Goal: Task Accomplishment & Management: Manage account settings

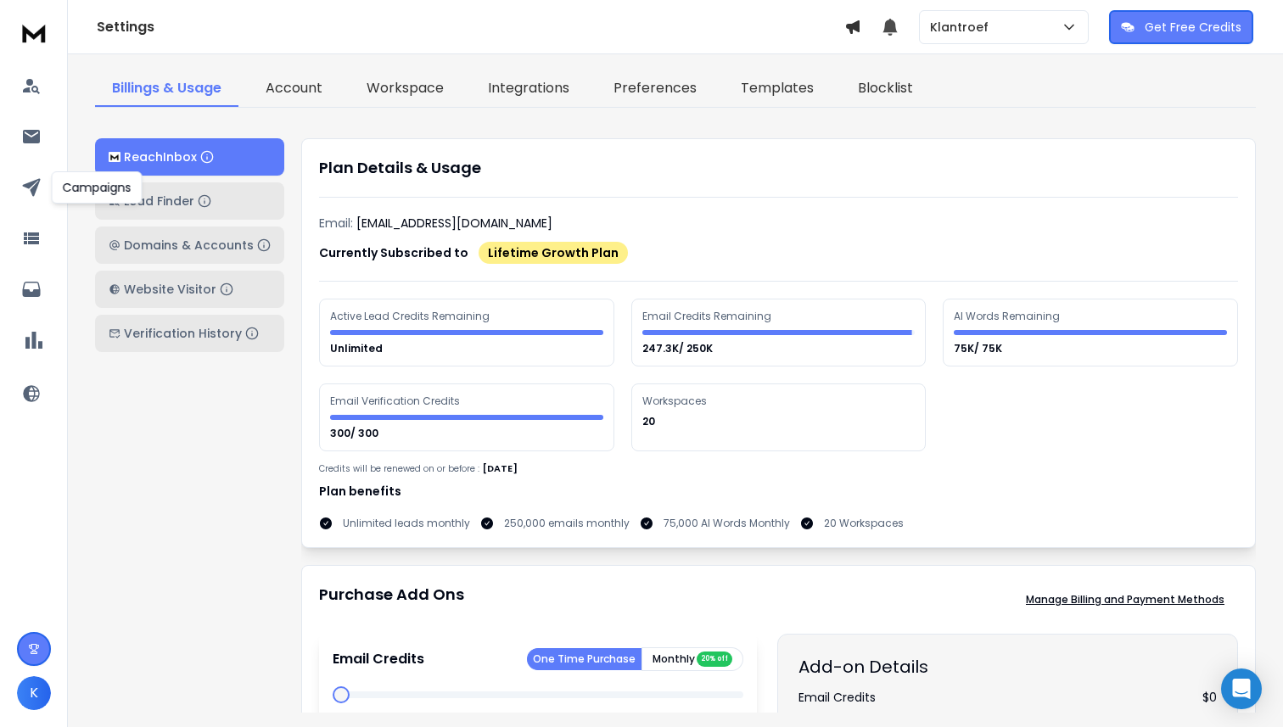
scroll to position [16, 0]
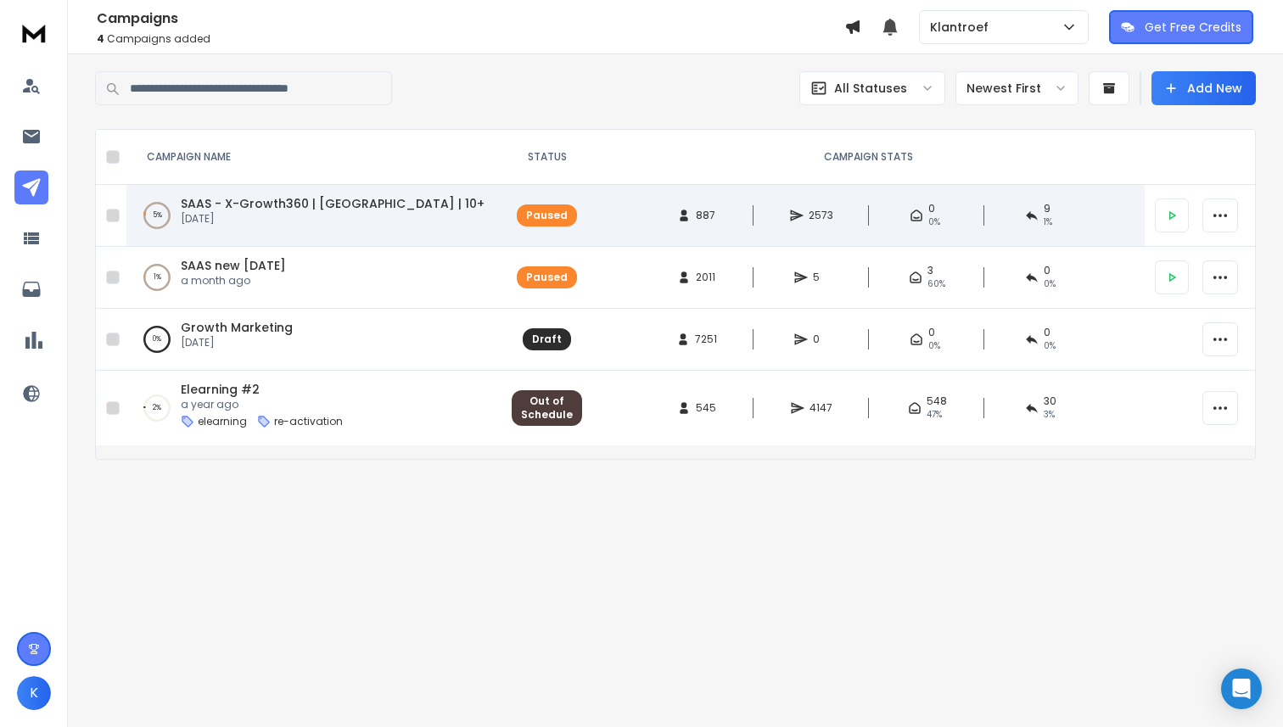
click at [1213, 213] on icon "button" at bounding box center [1219, 215] width 17 height 17
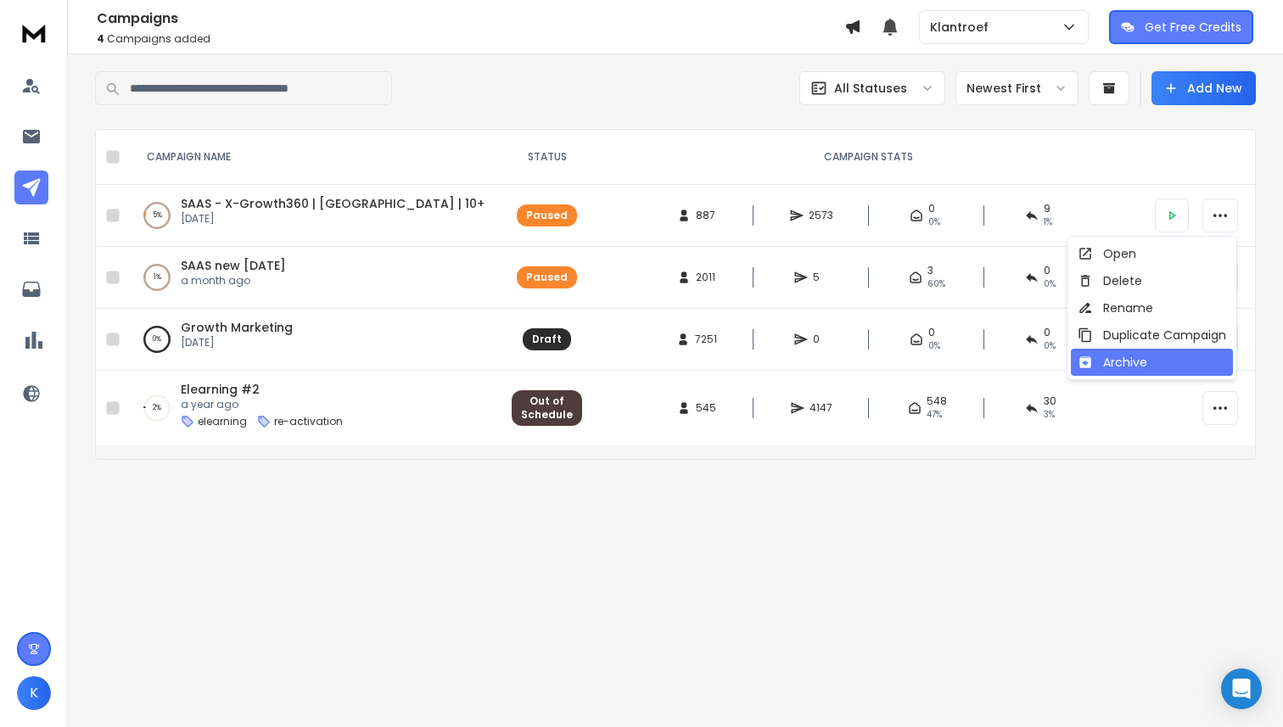
click at [1121, 572] on div "Get only verified leads with our AI-powered Lead Finder, starting at $22/mo Try…" at bounding box center [641, 363] width 1283 height 727
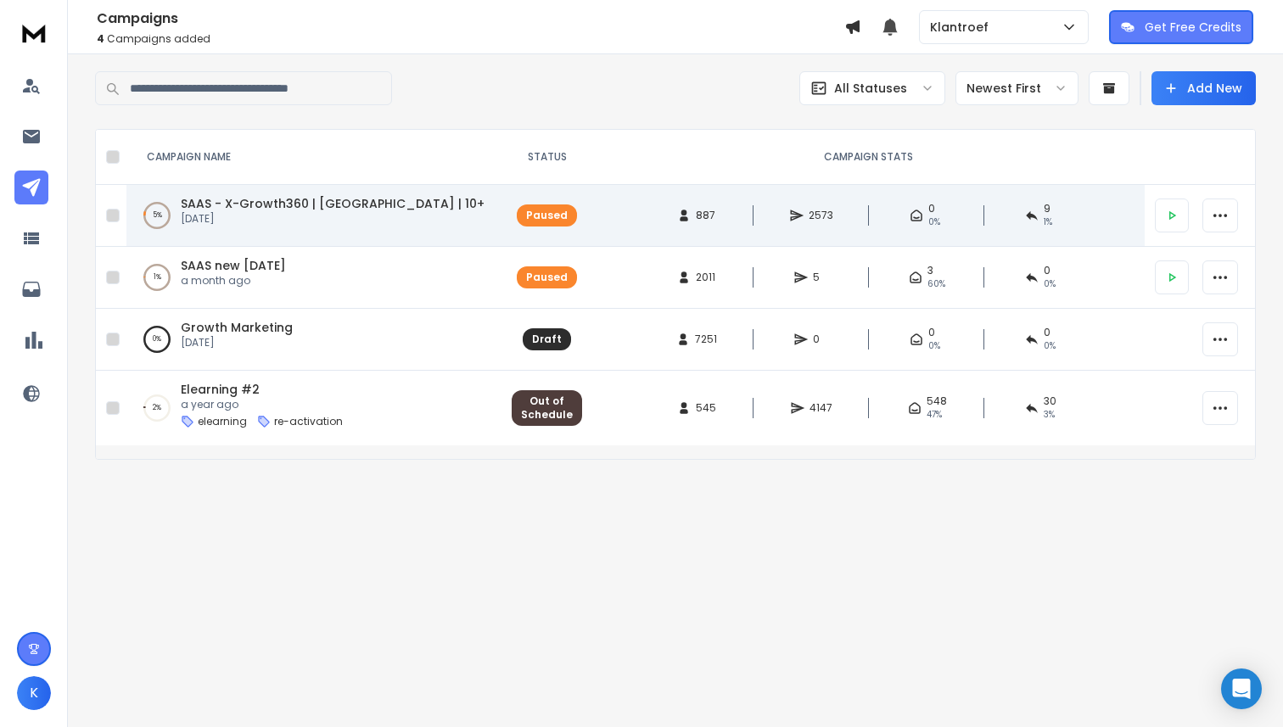
click at [1226, 210] on icon "button" at bounding box center [1219, 215] width 17 height 17
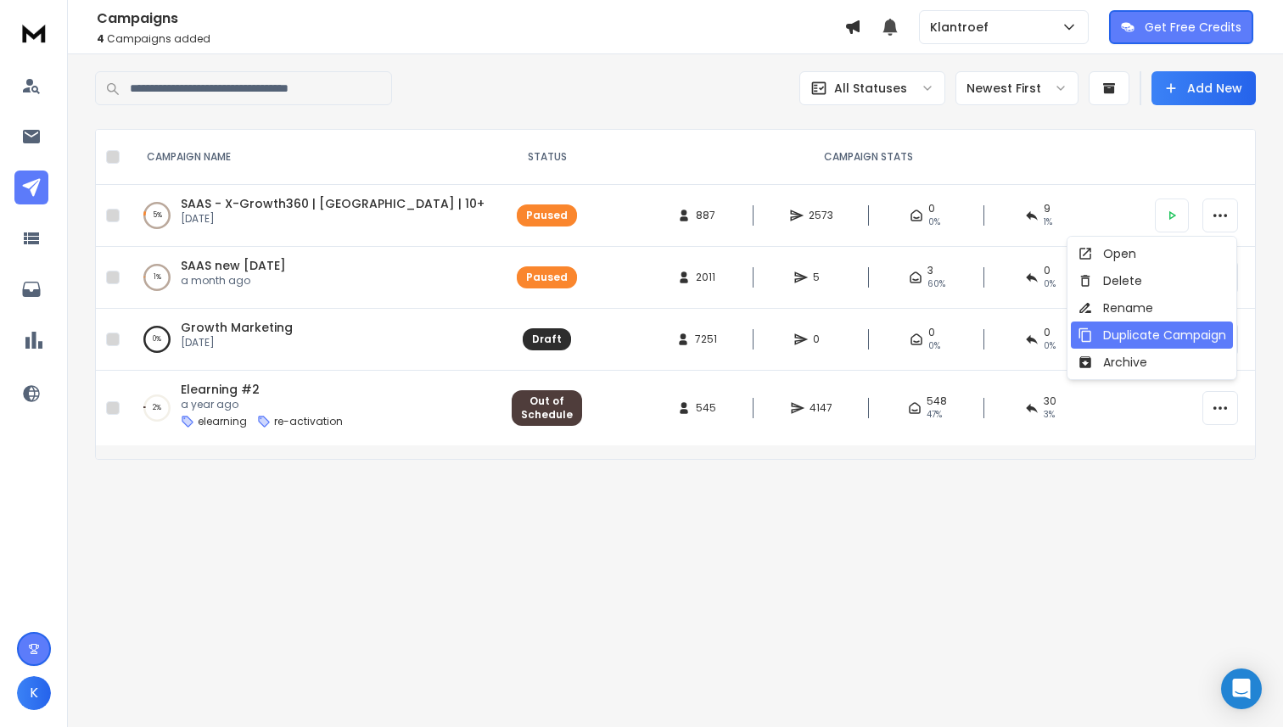
click at [1170, 339] on div "Duplicate Campaign" at bounding box center [1151, 335] width 148 height 17
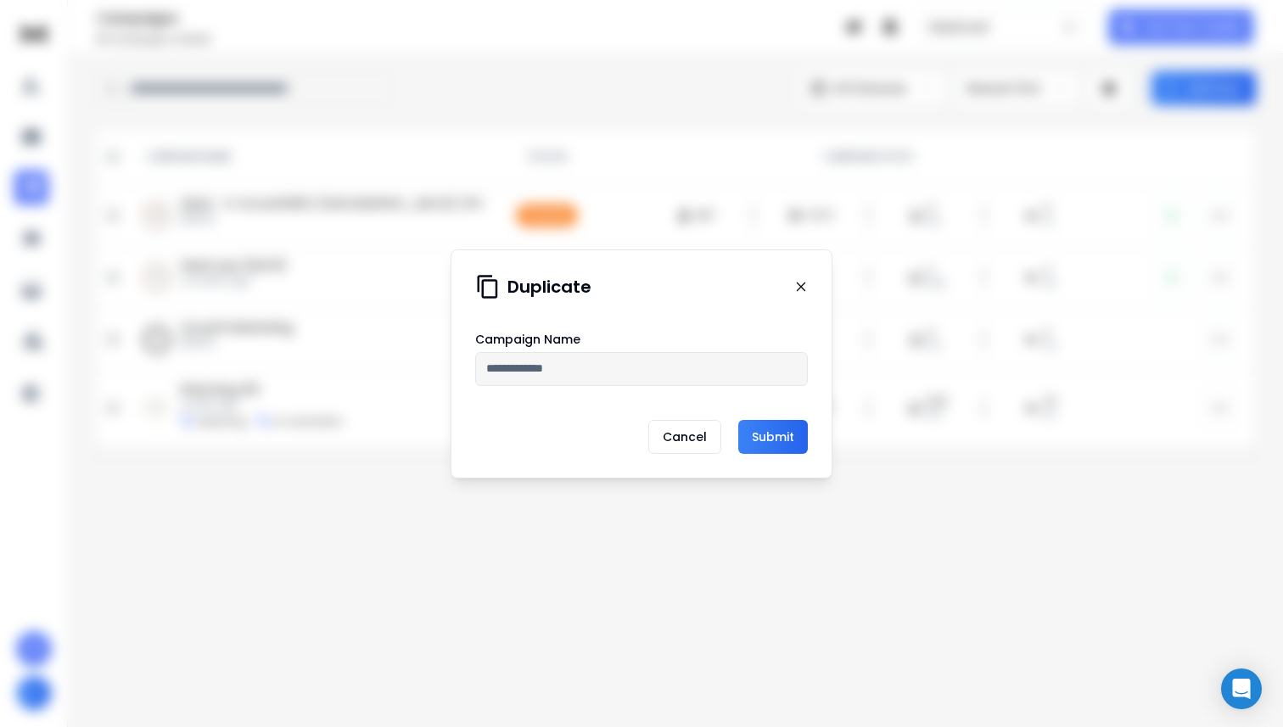
click at [802, 283] on icon at bounding box center [801, 287] width 14 height 14
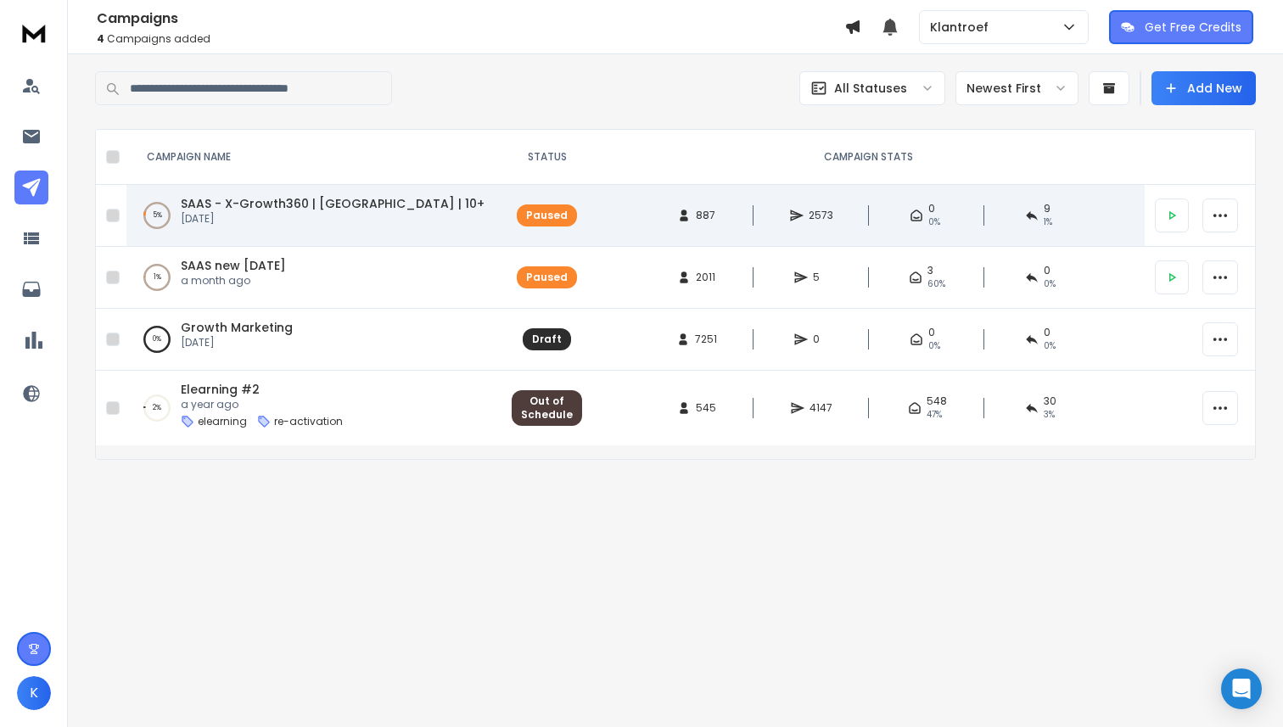
drag, startPoint x: 377, startPoint y: 192, endPoint x: 203, endPoint y: 192, distance: 174.7
click at [203, 192] on td "5 % SAAS - X-Growth360 | [GEOGRAPHIC_DATA] | 10+ [DATE]" at bounding box center [313, 216] width 375 height 62
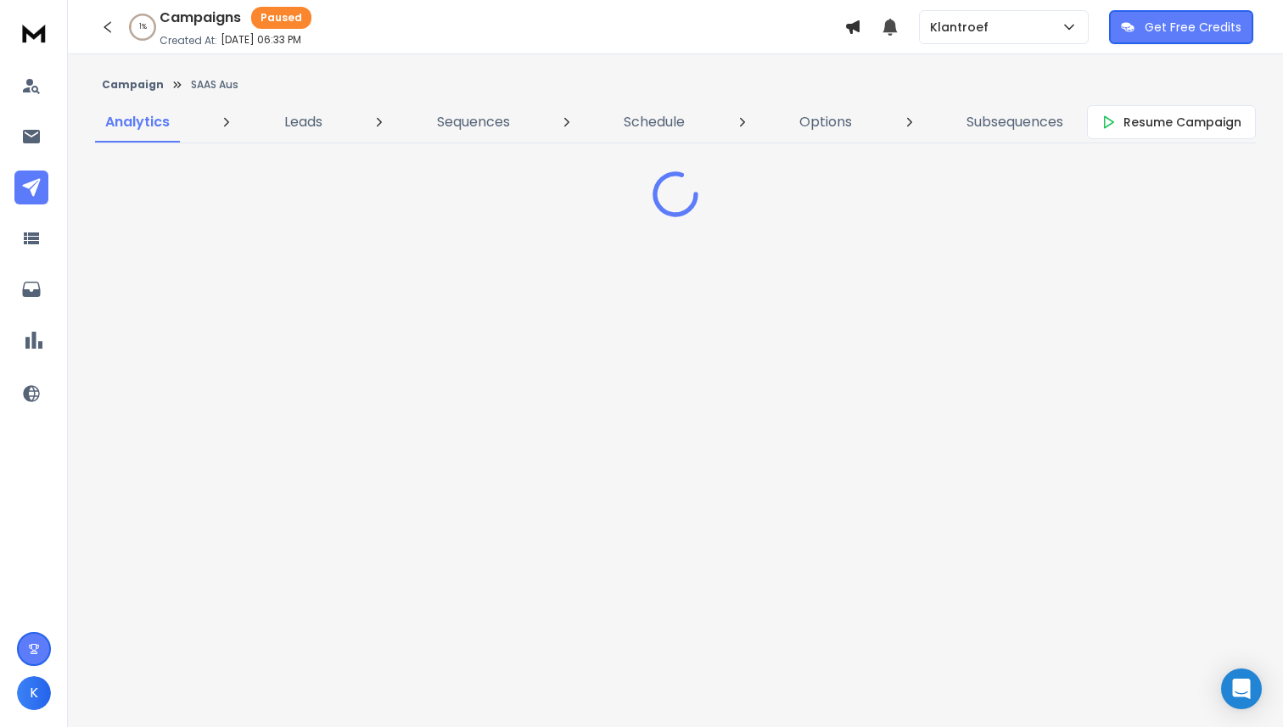
click at [211, 86] on p "SAAS Aus" at bounding box center [215, 85] width 48 height 14
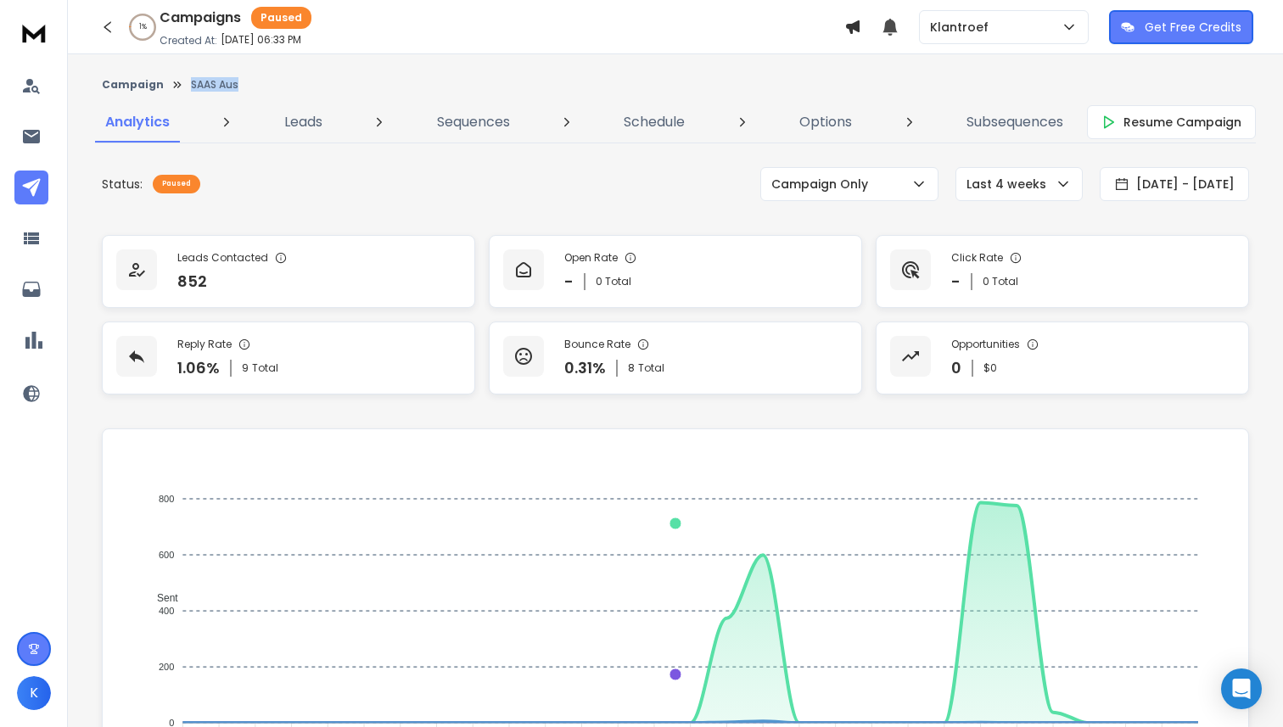
click at [335, 82] on div "Campaign SAAS Aus" at bounding box center [675, 84] width 1160 height 27
click at [249, 75] on div "Campaign SAAS - X-Growth360 | [GEOGRAPHIC_DATA] | 10+" at bounding box center [675, 84] width 1160 height 27
copy p "SAAS - X-Growth360 | [GEOGRAPHIC_DATA] | 10+"
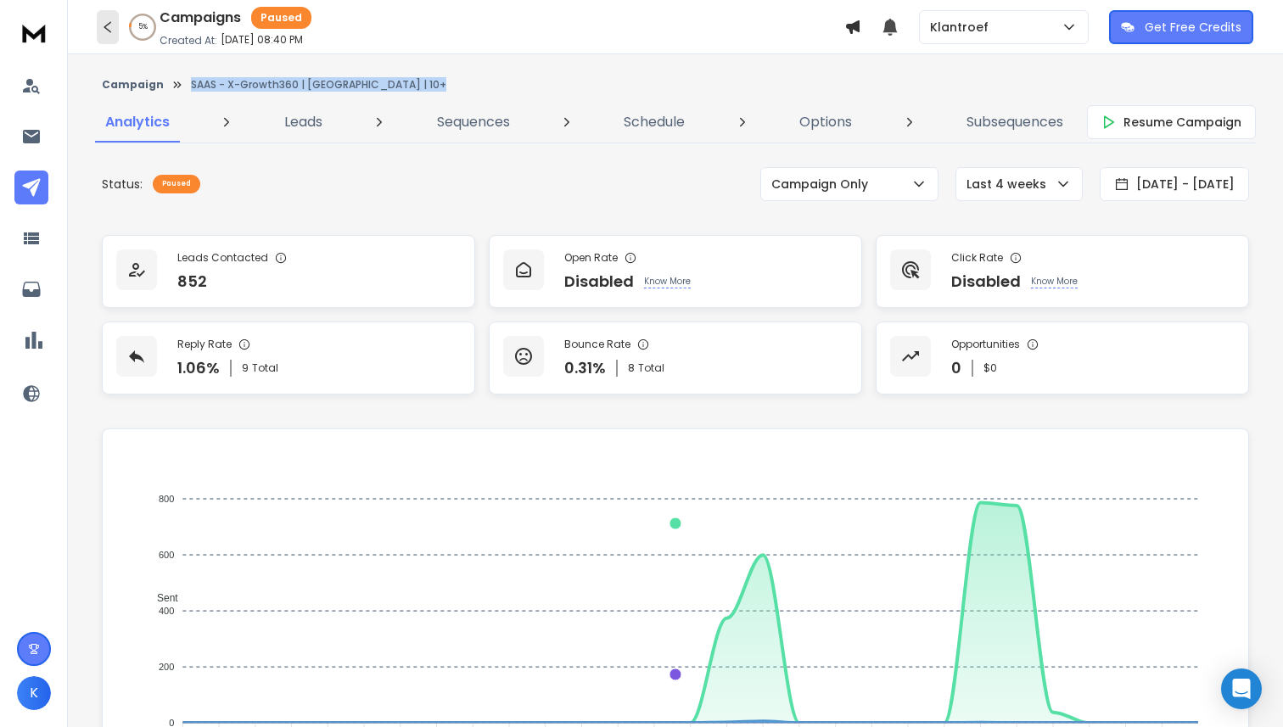
click at [106, 29] on icon at bounding box center [107, 27] width 15 height 15
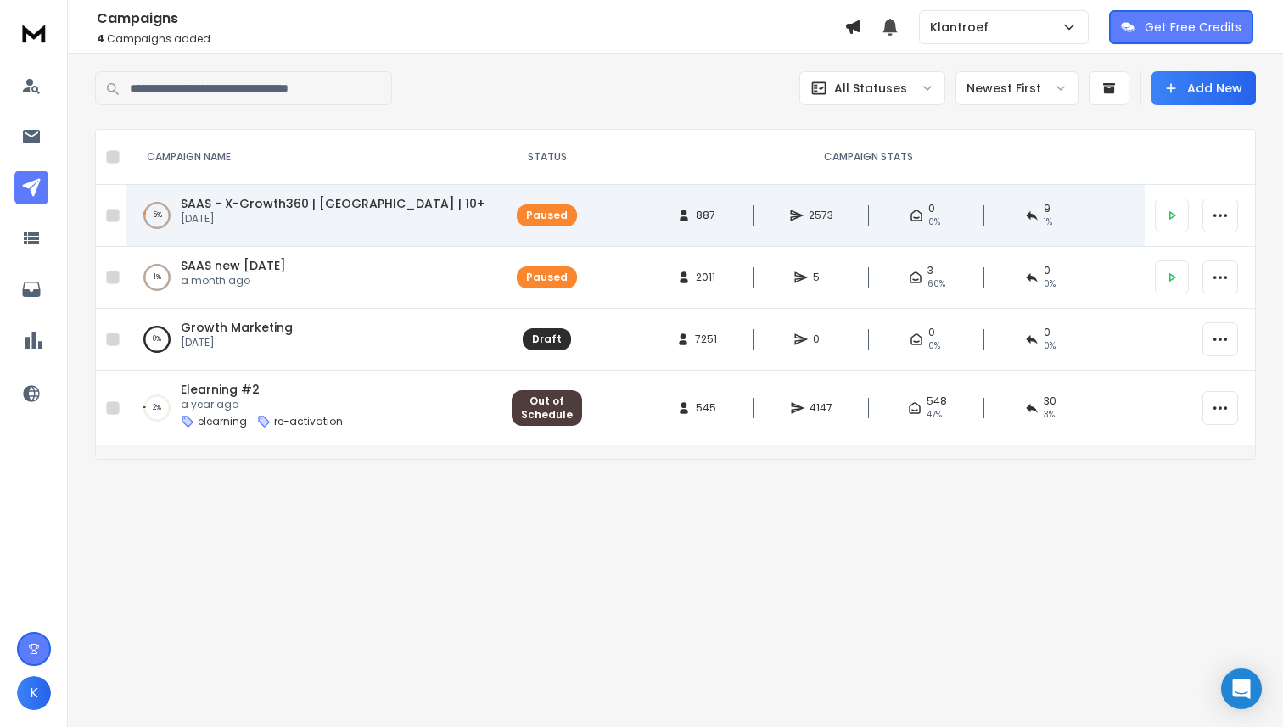
click at [1219, 218] on icon "button" at bounding box center [1219, 215] width 17 height 17
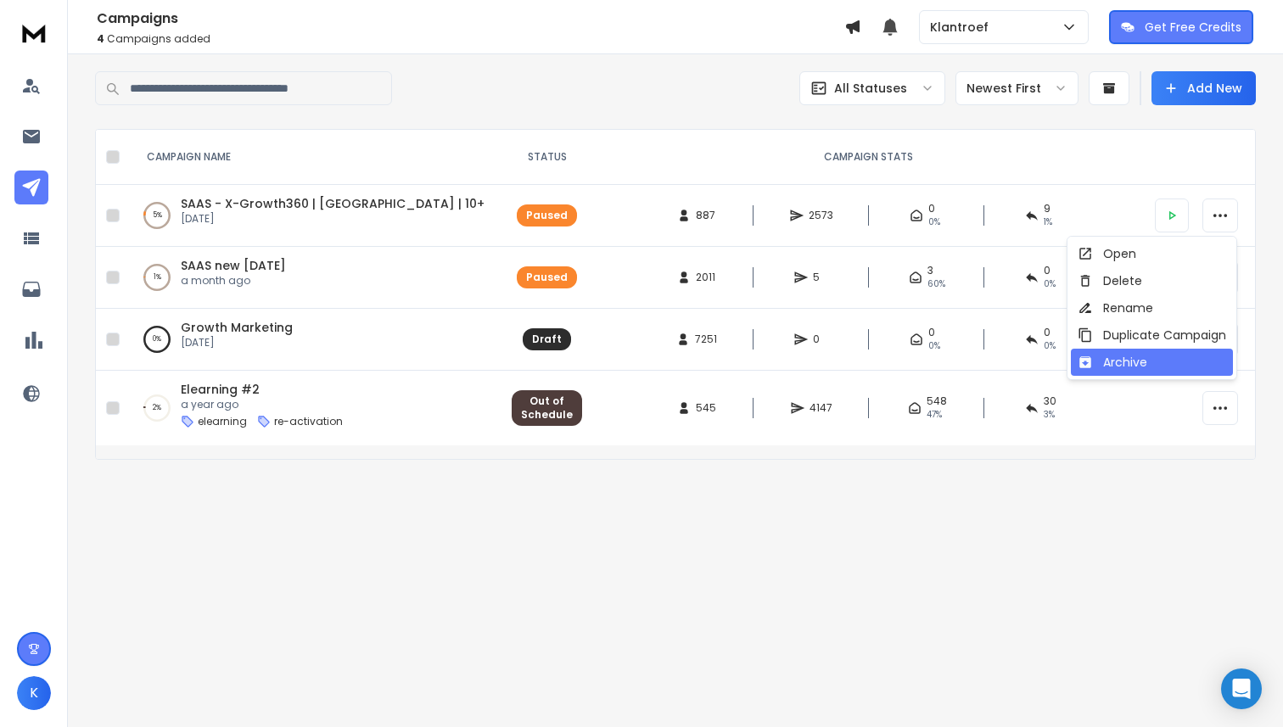
click at [965, 613] on div "Get only verified leads with our AI-powered Lead Finder, starting at $22/mo Try…" at bounding box center [641, 363] width 1283 height 727
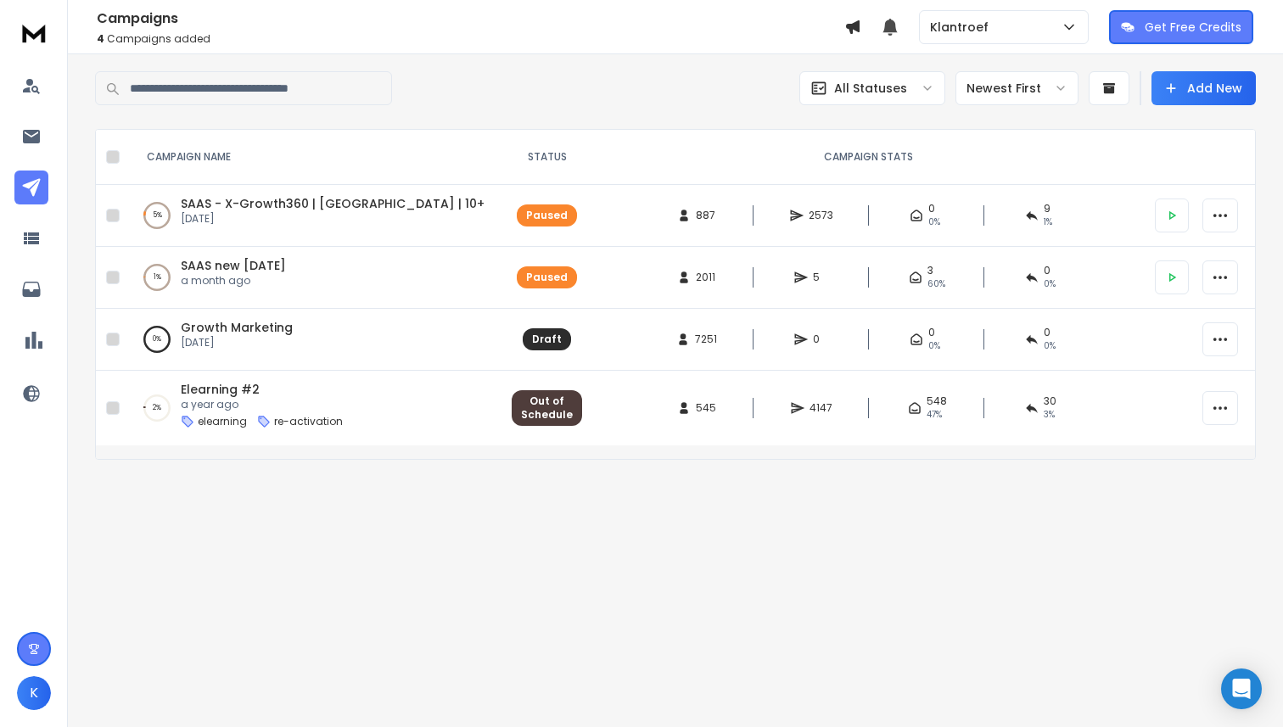
click at [1235, 81] on button "Add New" at bounding box center [1203, 88] width 104 height 34
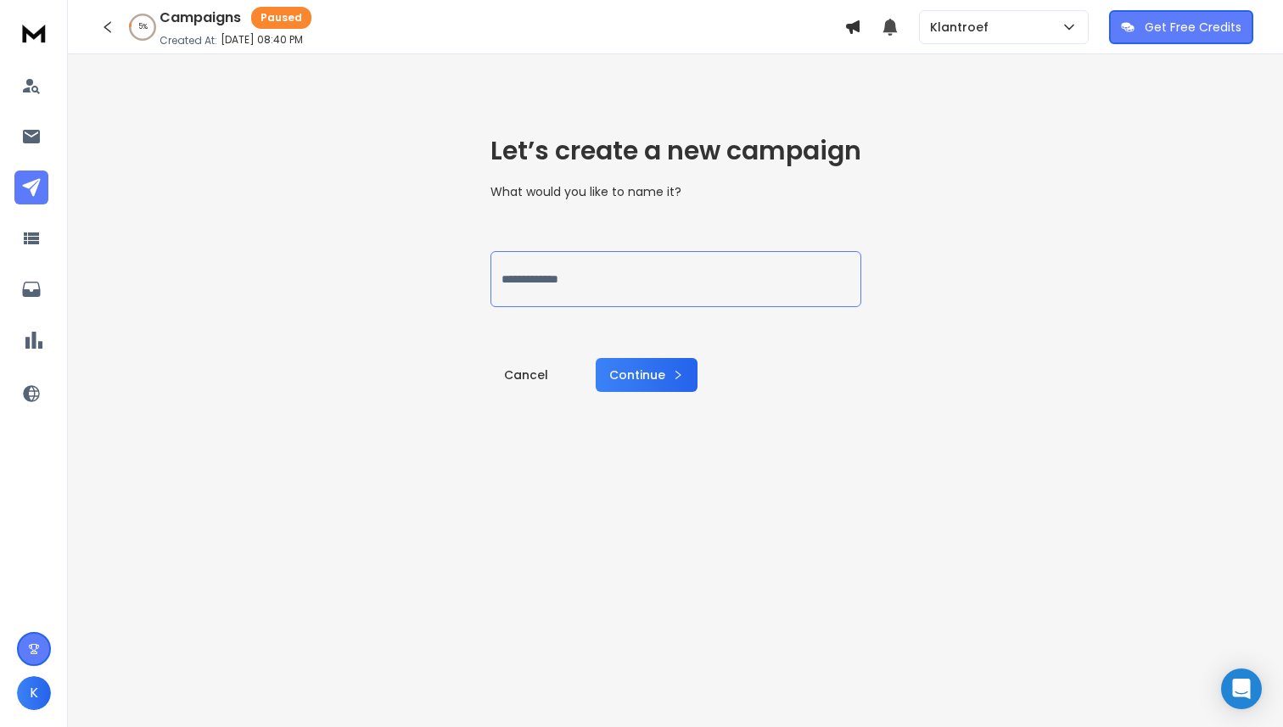
click at [569, 302] on input at bounding box center [675, 279] width 371 height 56
paste input "**********"
type input "**********"
click at [653, 368] on button "Continue" at bounding box center [647, 375] width 102 height 34
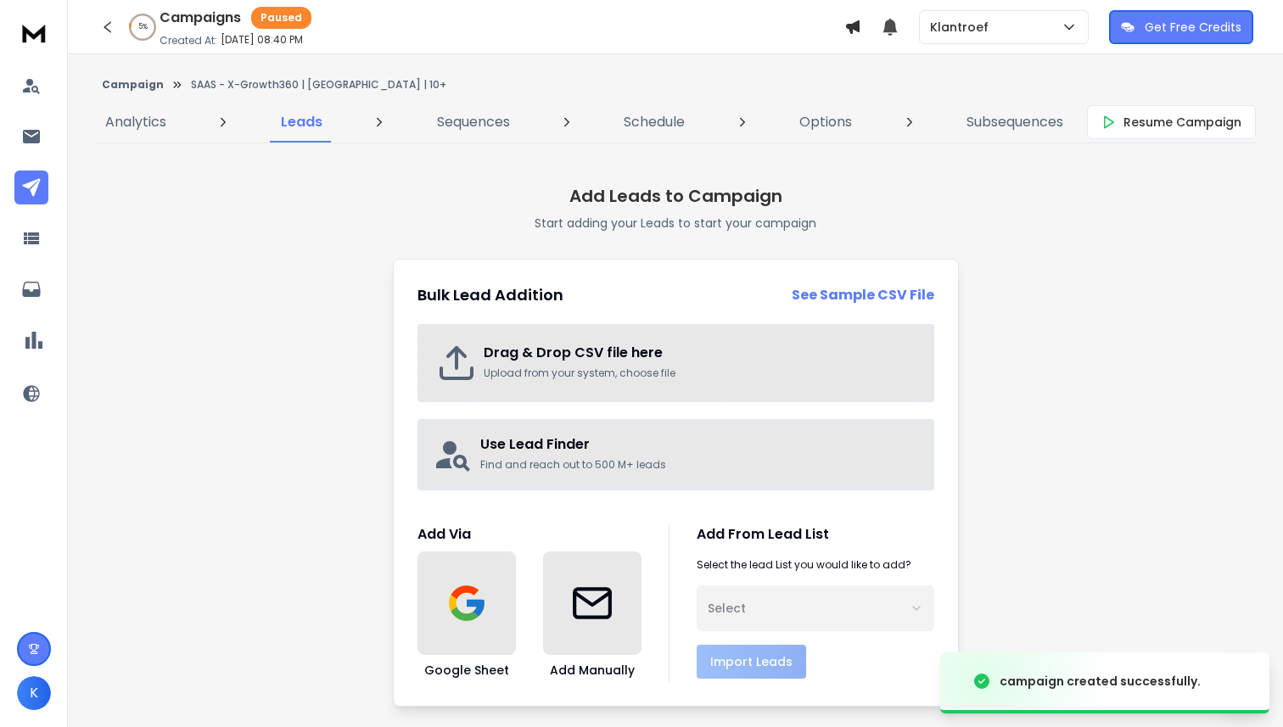
click at [1144, 323] on div "Add Leads to Campaign Start adding your Leads to start your campaign Bulk Lead …" at bounding box center [675, 437] width 1147 height 540
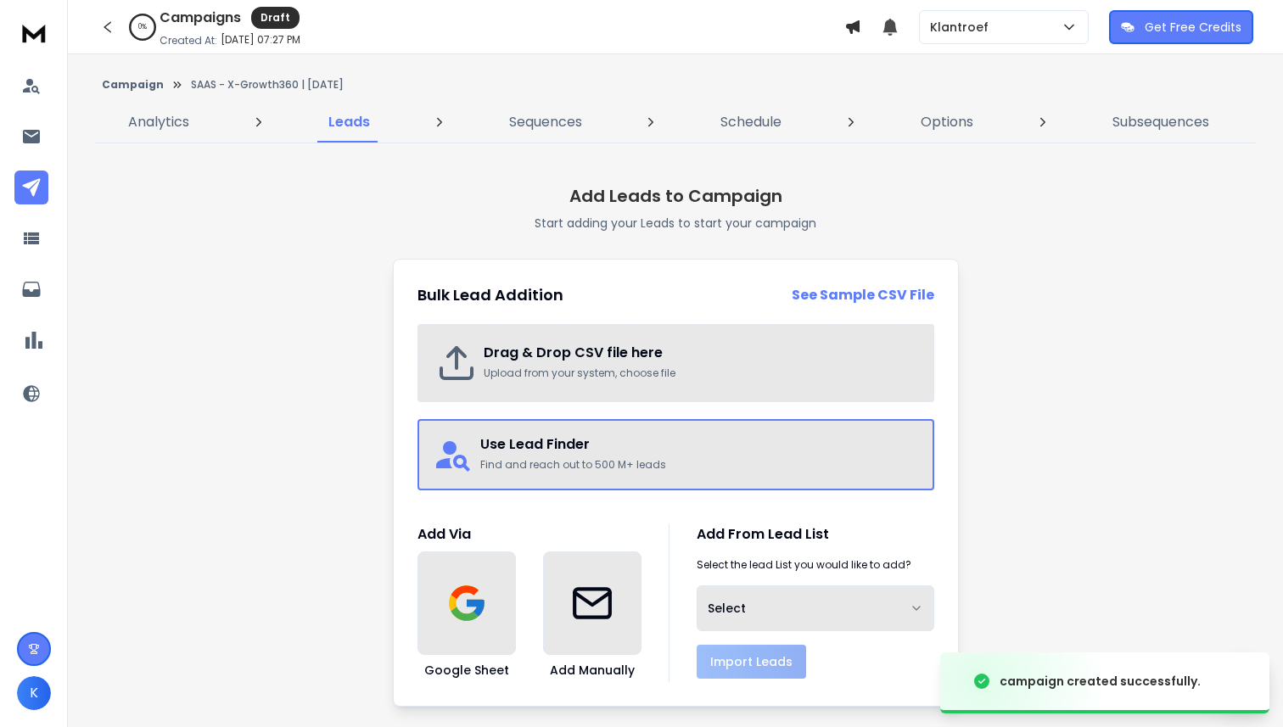
scroll to position [3, 0]
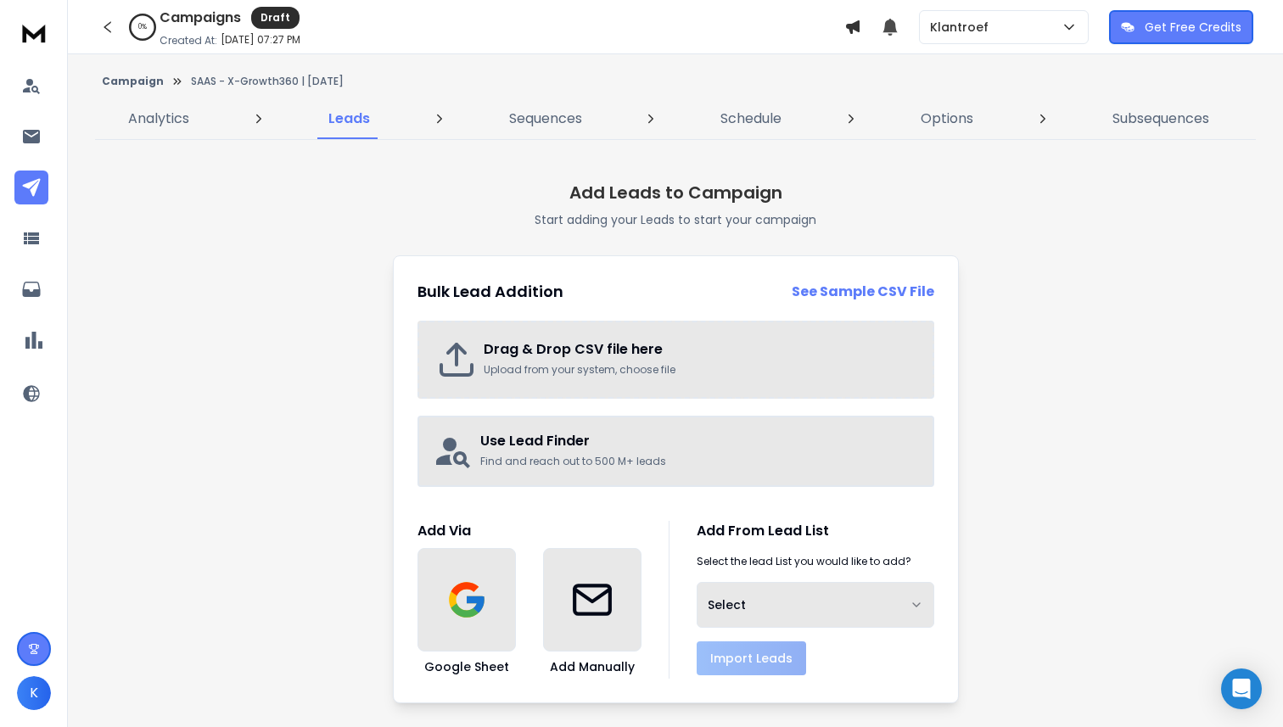
click at [844, 602] on button "Select" at bounding box center [815, 605] width 238 height 46
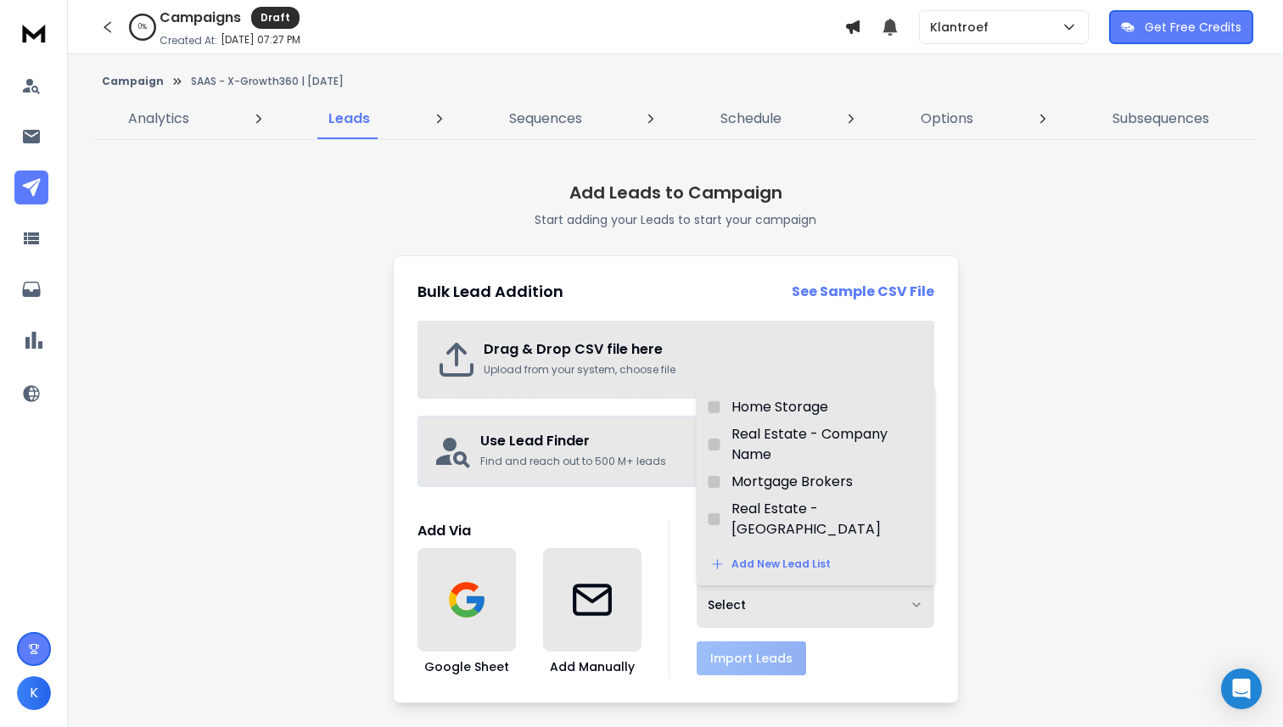
click at [1021, 450] on div "Add Leads to Campaign Start adding your Leads to start your campaign Bulk Lead …" at bounding box center [675, 434] width 1147 height 540
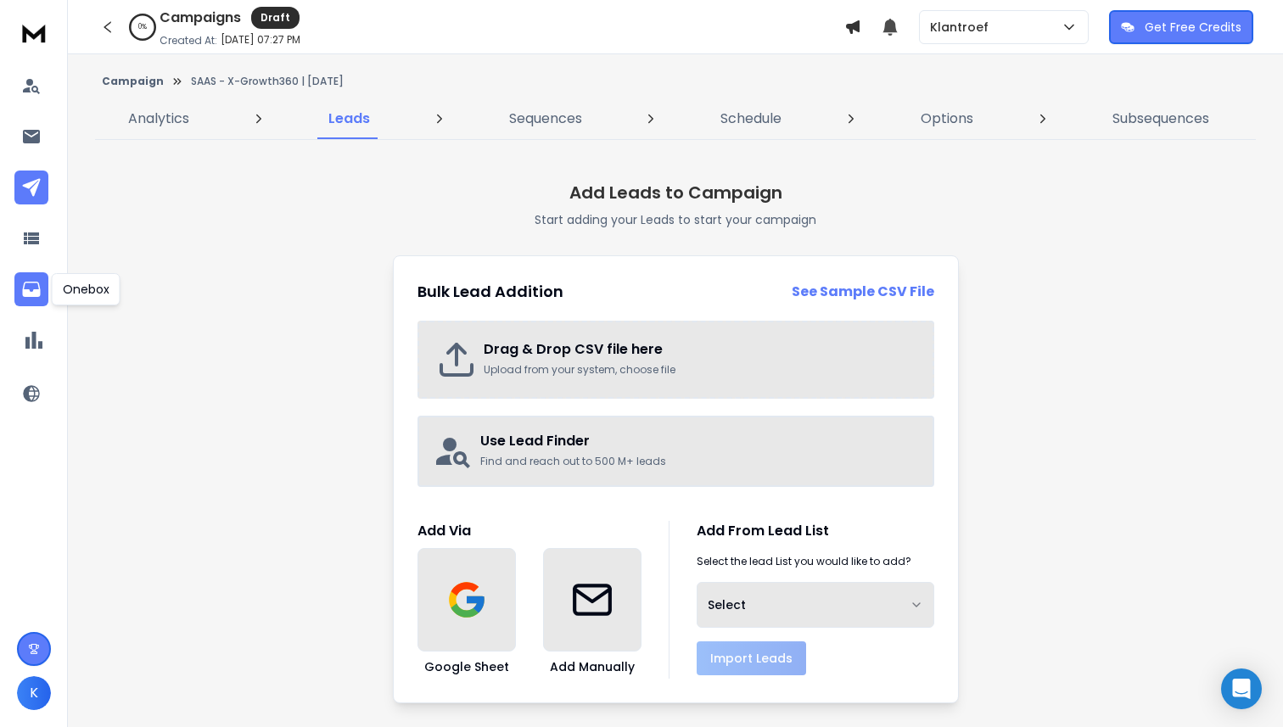
click at [32, 295] on icon at bounding box center [31, 289] width 18 height 15
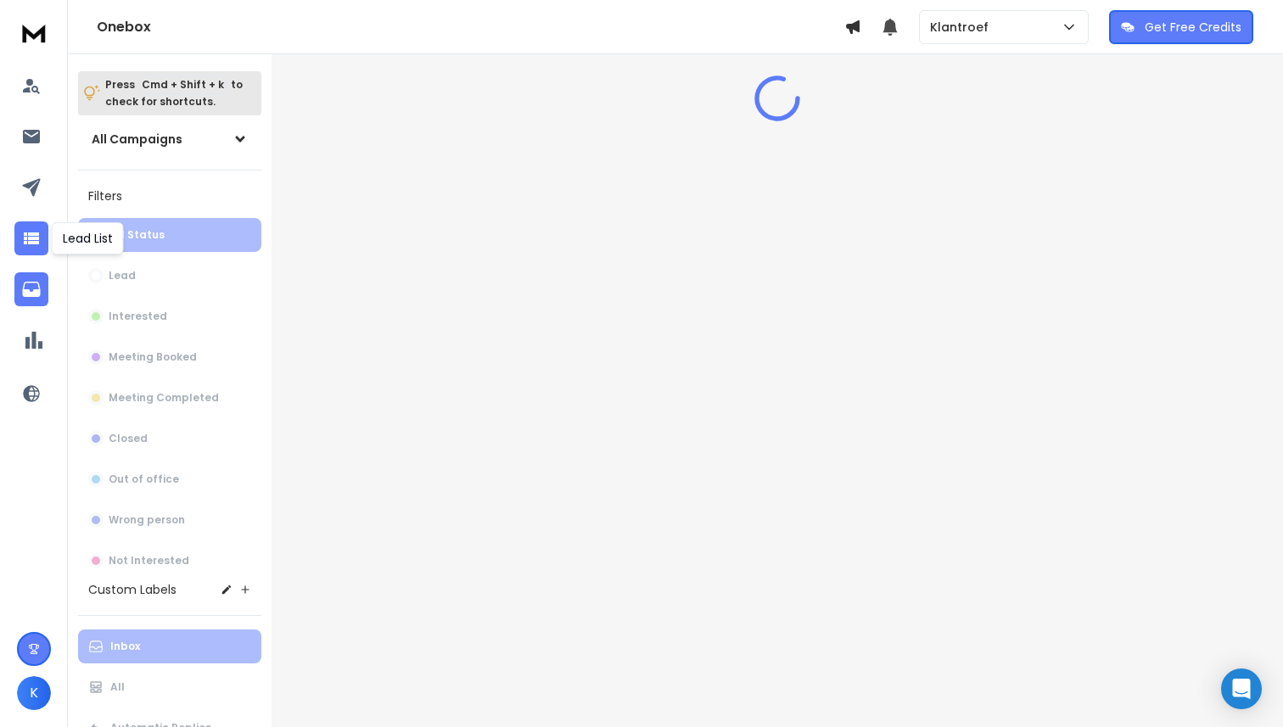
click at [27, 243] on icon at bounding box center [31, 238] width 20 height 20
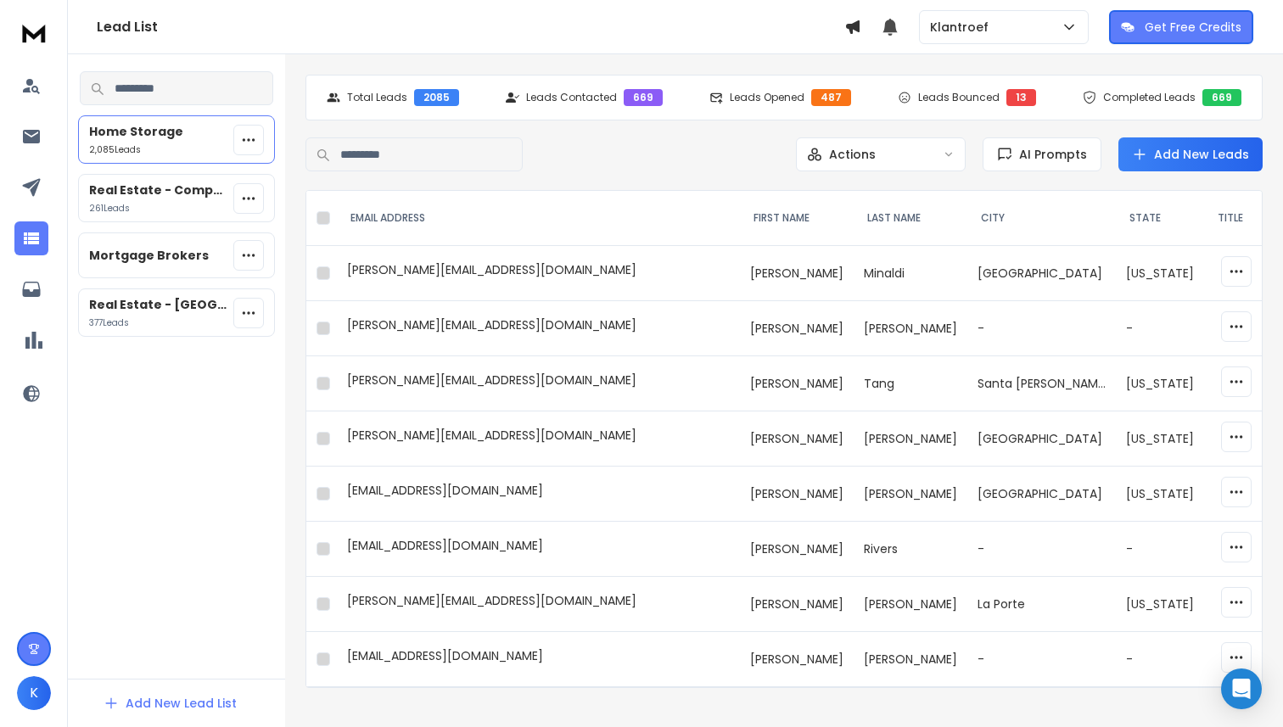
click at [240, 316] on button "button" at bounding box center [248, 313] width 31 height 31
click at [134, 310] on p "Real Estate - [GEOGRAPHIC_DATA]" at bounding box center [157, 304] width 137 height 17
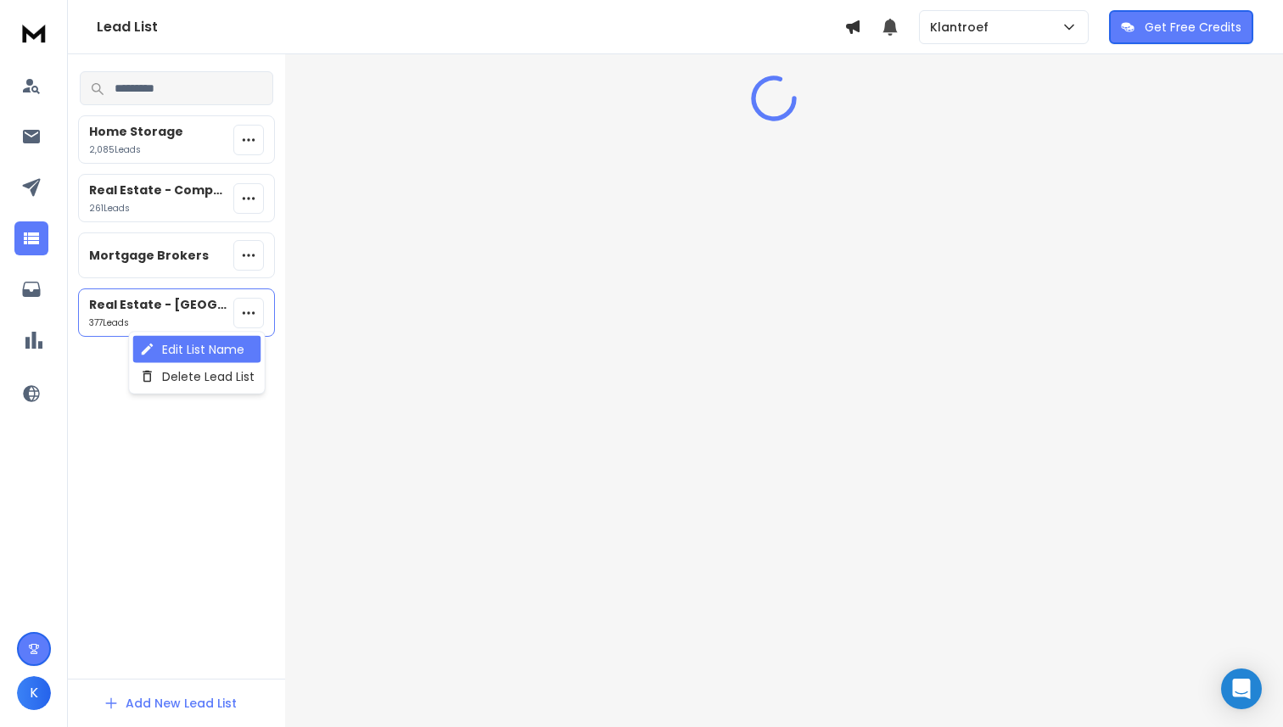
click at [134, 310] on p "Real Estate - [GEOGRAPHIC_DATA]" at bounding box center [157, 304] width 137 height 17
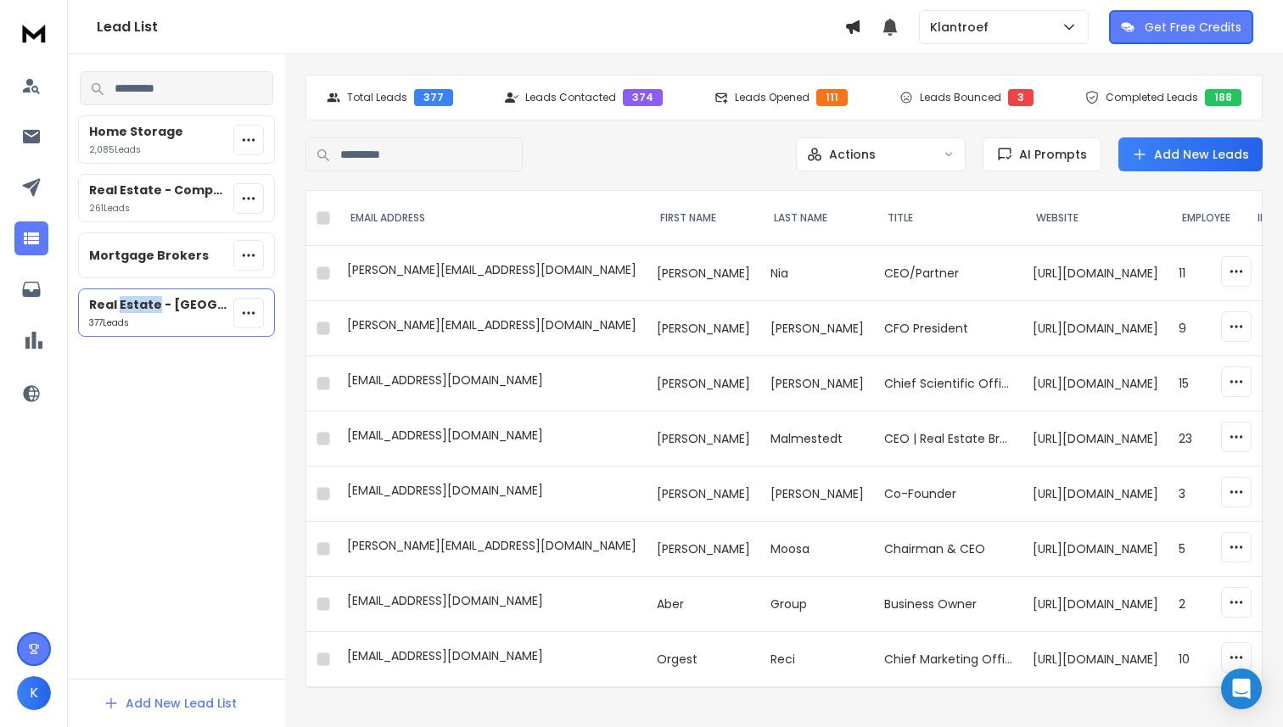
click at [243, 312] on icon "button" at bounding box center [249, 312] width 13 height 3
click at [208, 385] on div "Delete Lead List" at bounding box center [197, 376] width 128 height 27
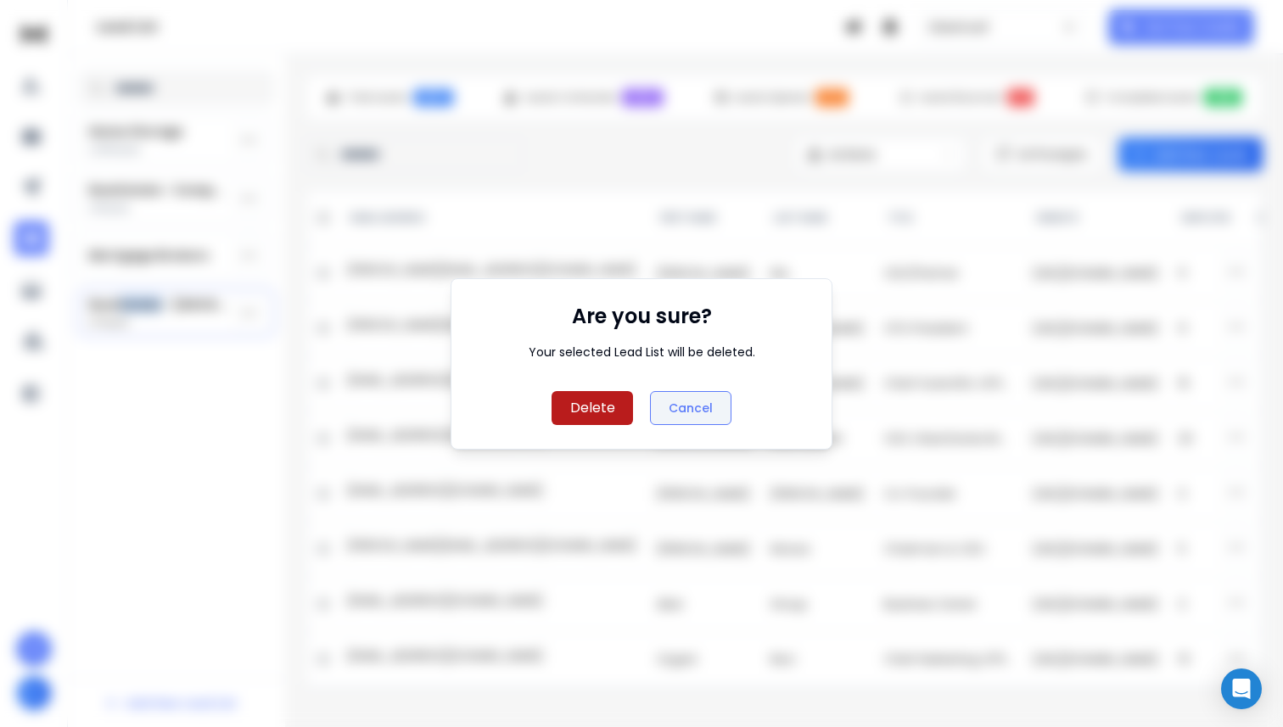
click at [588, 416] on button "Delete" at bounding box center [591, 408] width 81 height 34
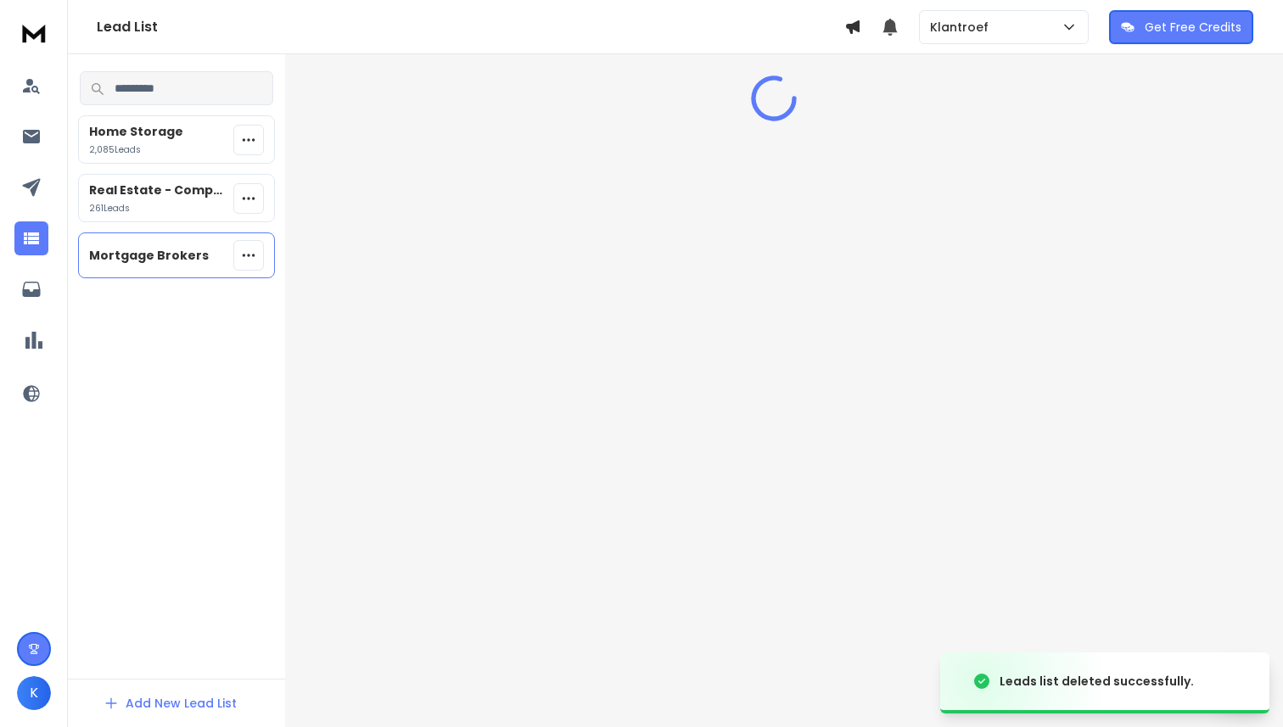
click at [129, 261] on p "Mortgage Brokers" at bounding box center [149, 255] width 120 height 17
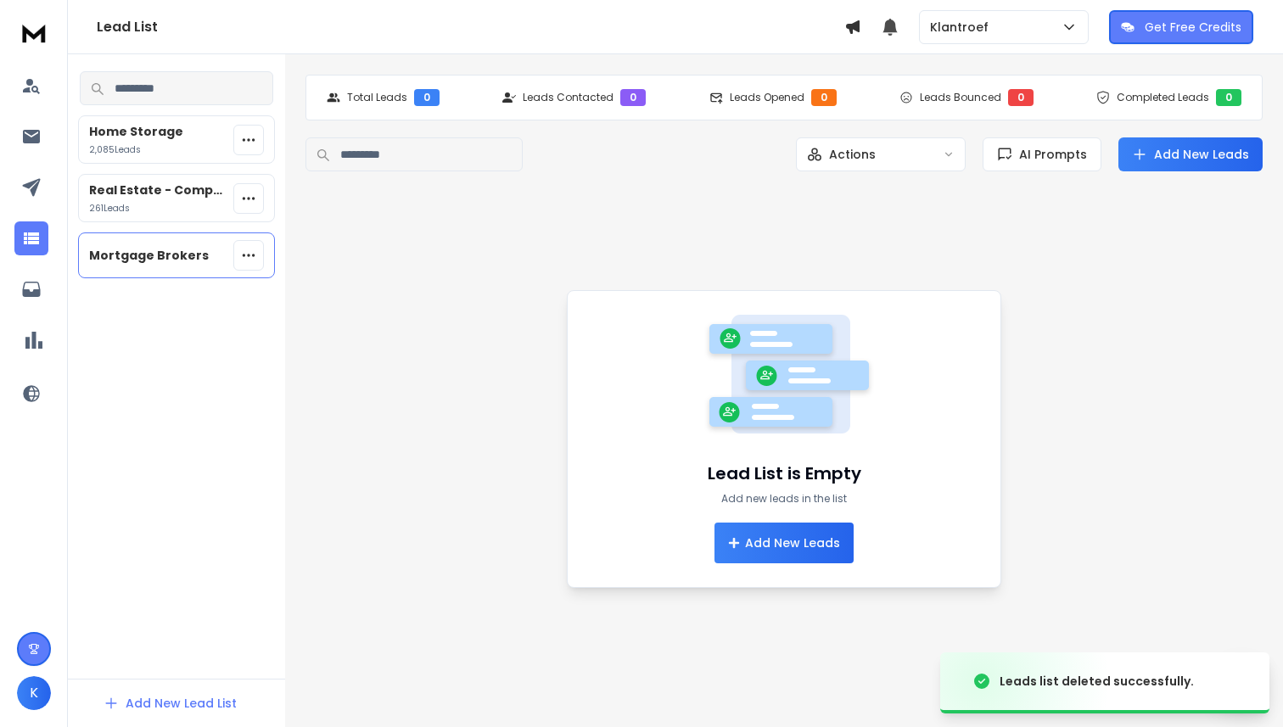
click at [249, 252] on icon "button" at bounding box center [248, 255] width 15 height 15
click at [191, 310] on p "Delete Lead List" at bounding box center [208, 318] width 92 height 17
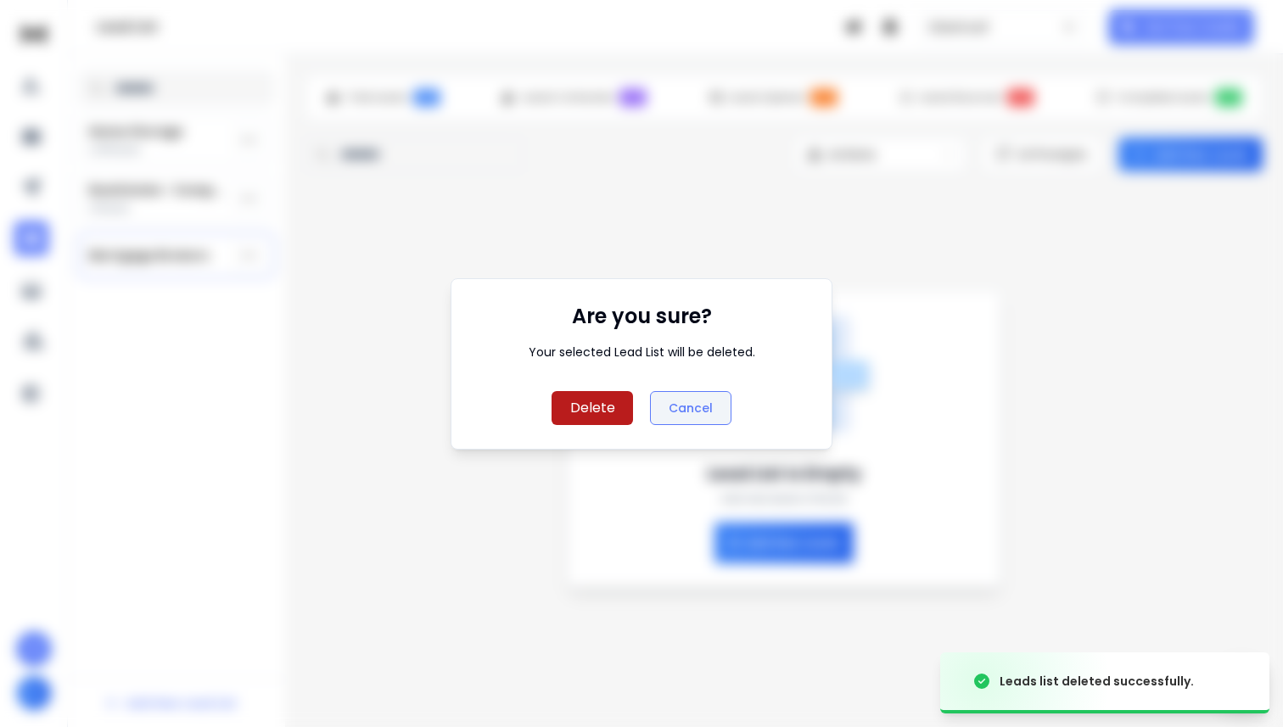
click at [562, 397] on button "Delete" at bounding box center [591, 408] width 81 height 34
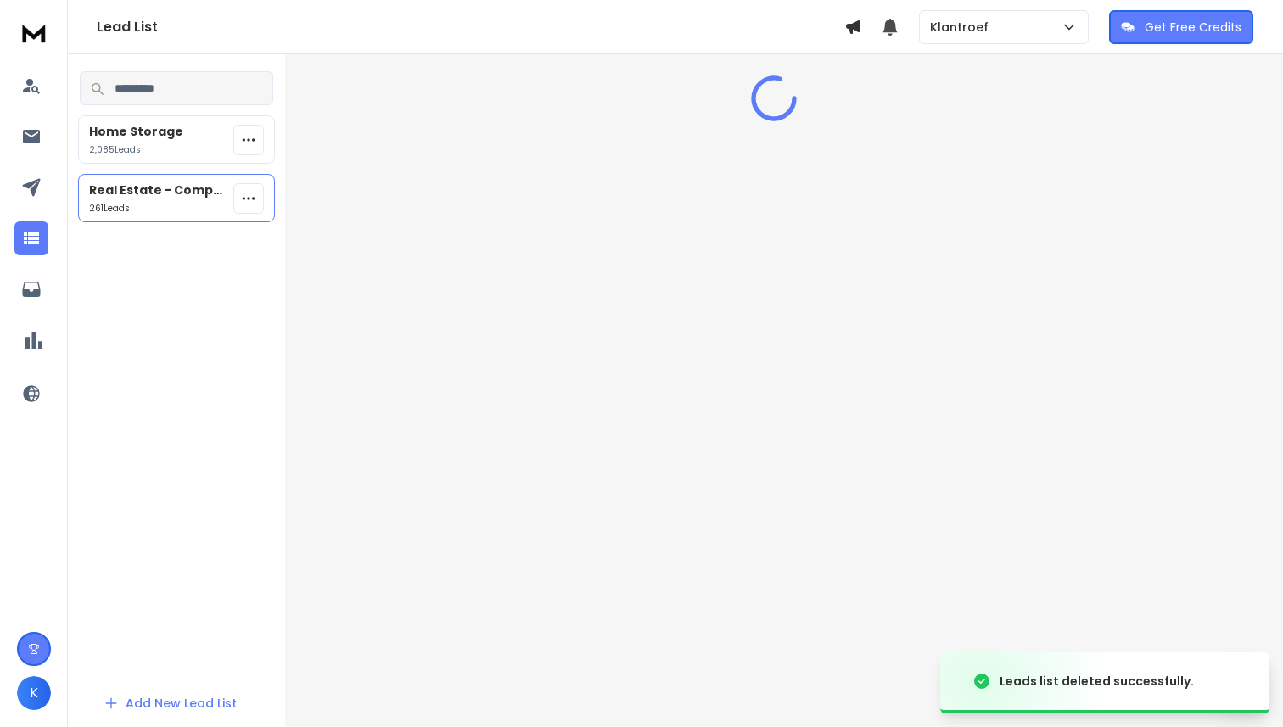
click at [168, 218] on div "Real Estate - Company Name 261 Lead s" at bounding box center [176, 198] width 197 height 48
click at [203, 122] on div "Home Storage 2,085 Lead s" at bounding box center [176, 139] width 197 height 48
click at [250, 143] on icon "button" at bounding box center [248, 139] width 15 height 15
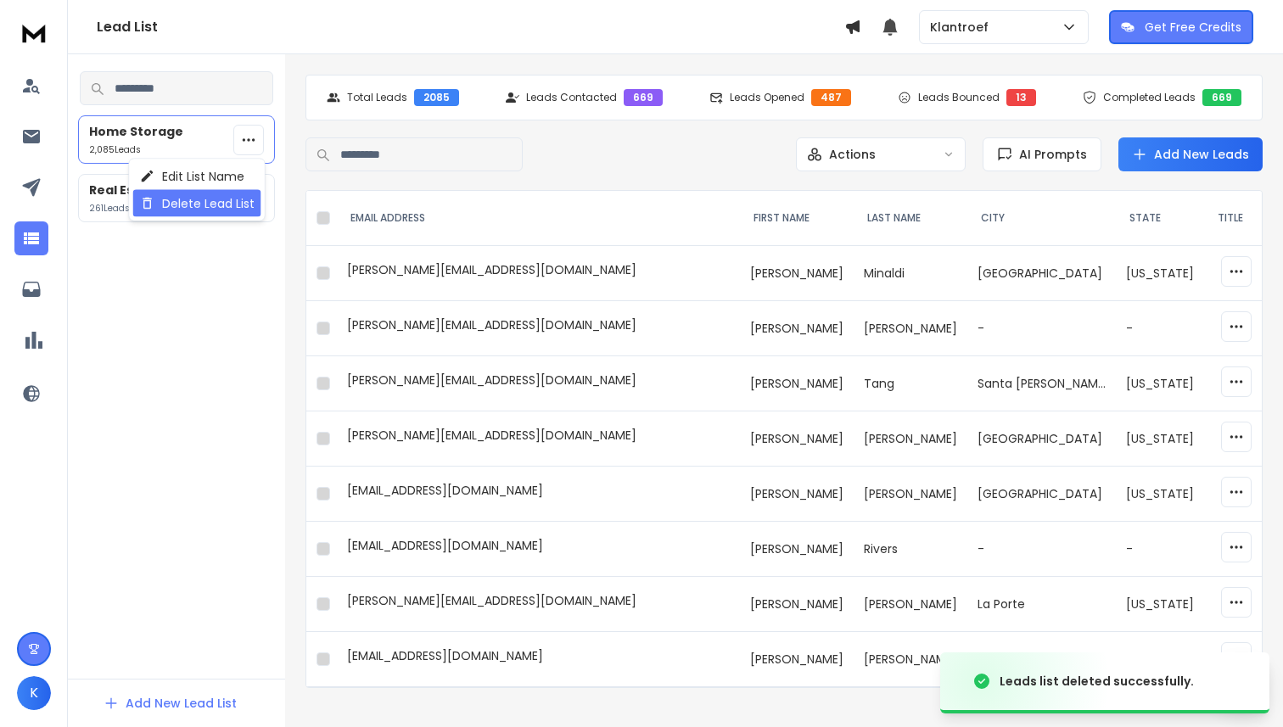
click at [204, 290] on div "Home Storage 2,085 Lead s Real Estate - Company Name 261 Lead s" at bounding box center [176, 387] width 217 height 544
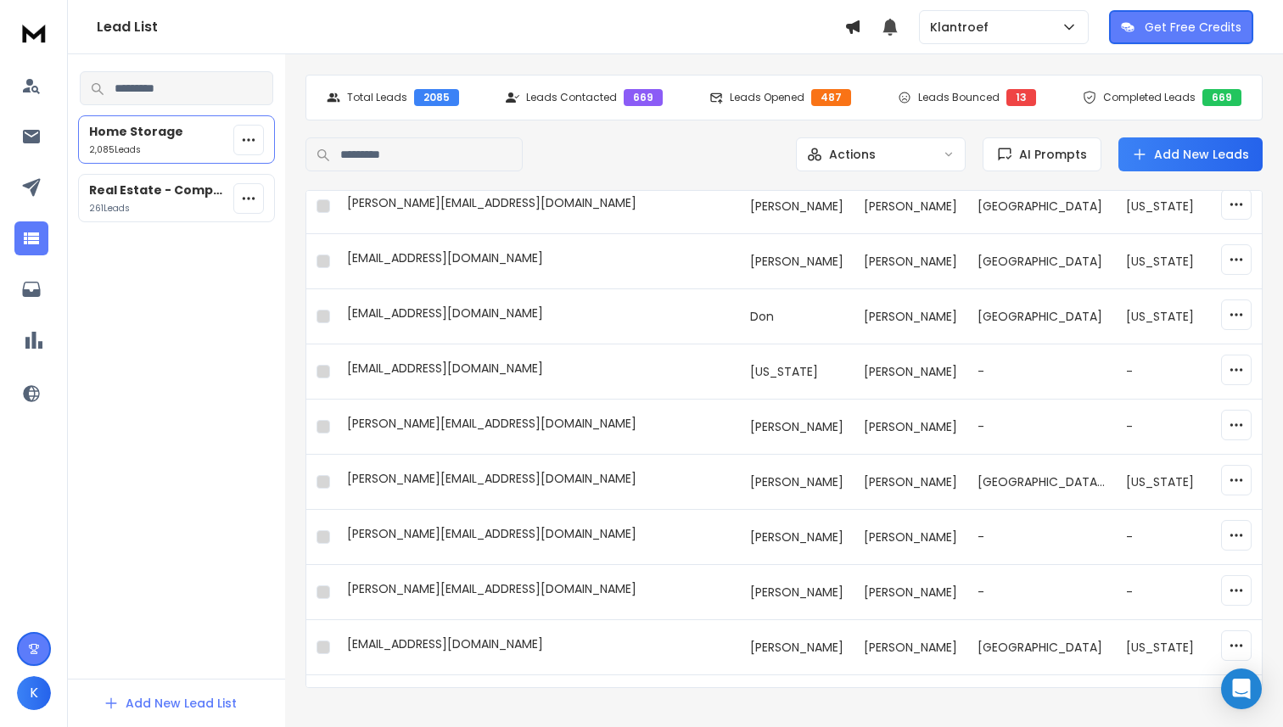
scroll to position [2040, 0]
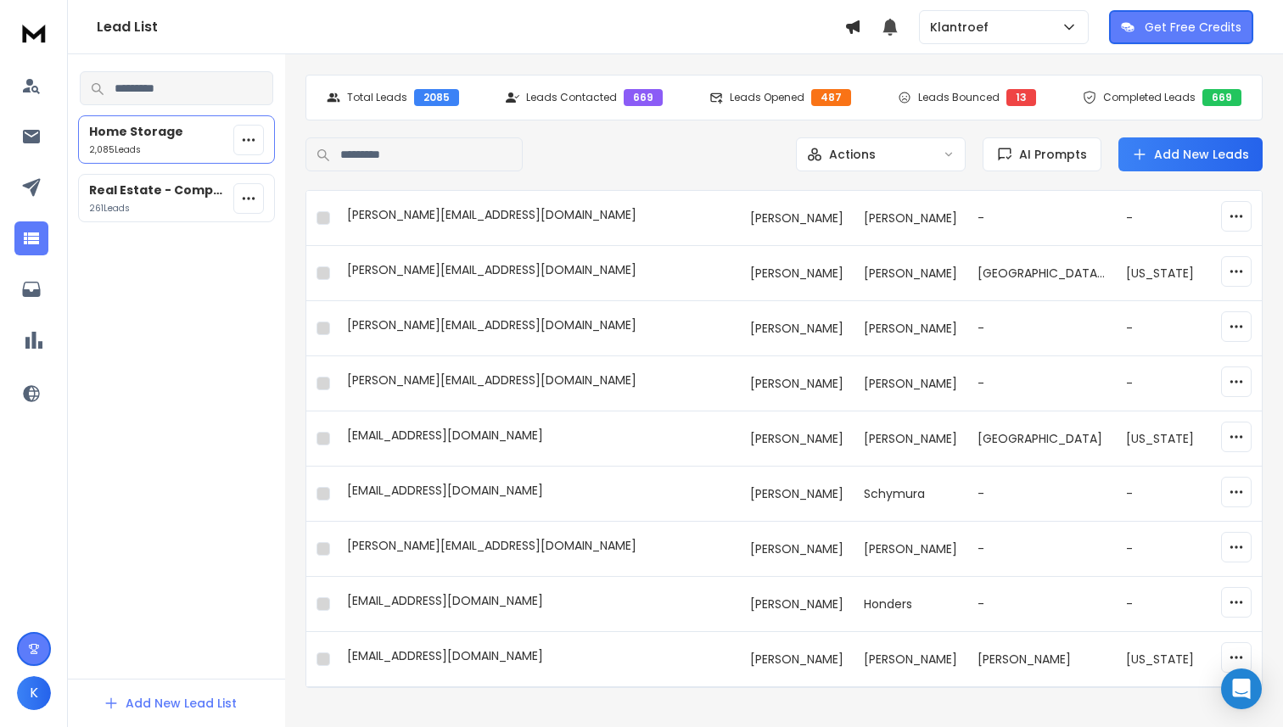
click at [159, 176] on div "Real Estate - Company Name 261 Lead s" at bounding box center [176, 198] width 197 height 48
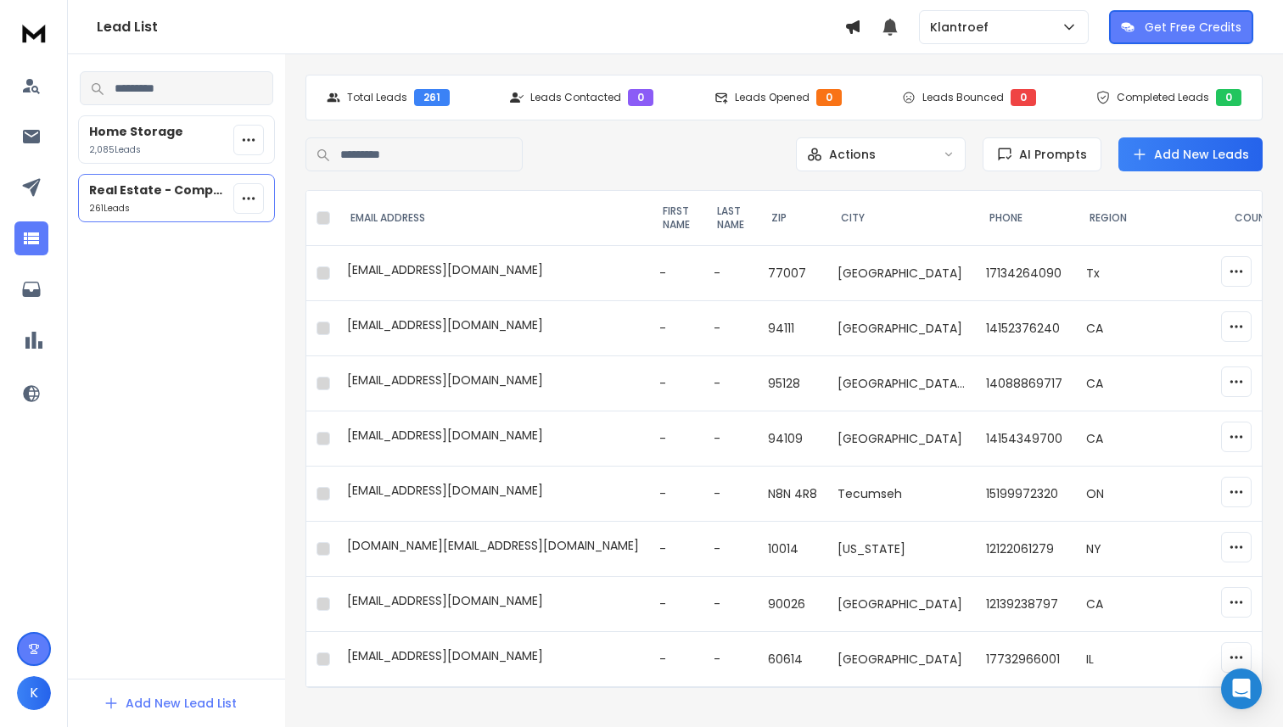
click at [235, 196] on button "button" at bounding box center [248, 198] width 31 height 31
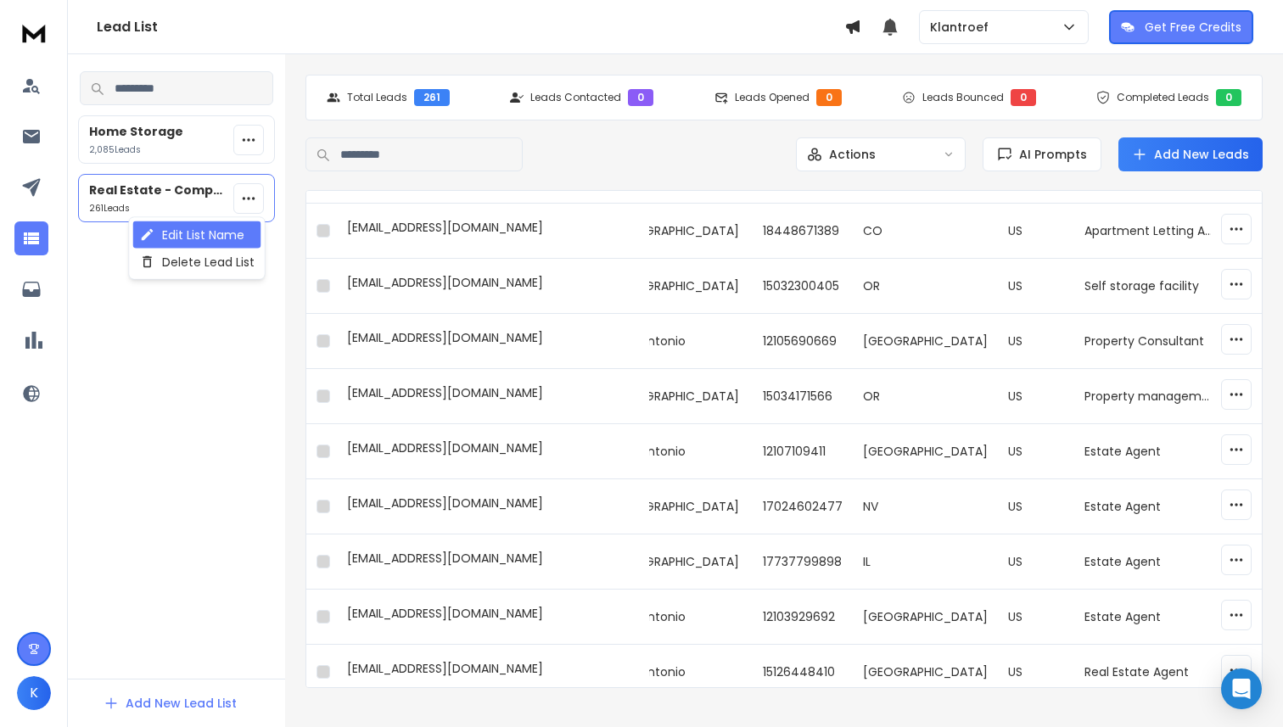
scroll to position [1493, 223]
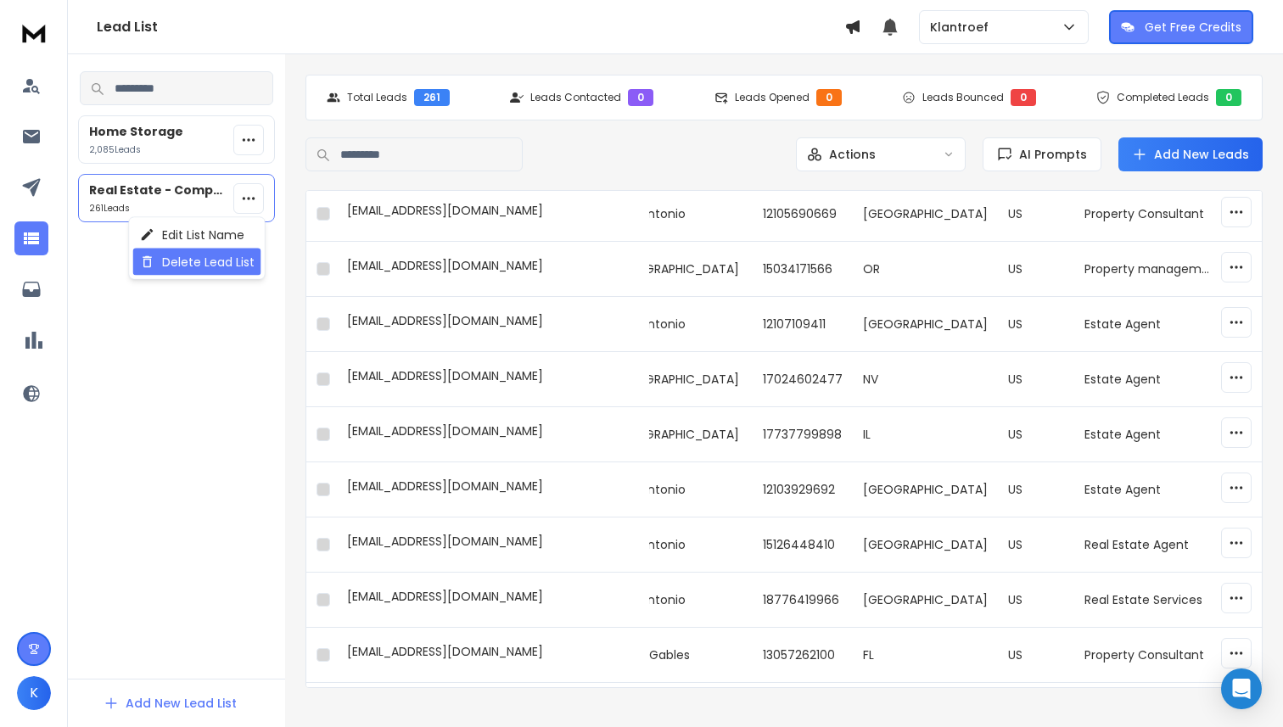
click at [201, 272] on div "Delete Lead List" at bounding box center [197, 262] width 128 height 27
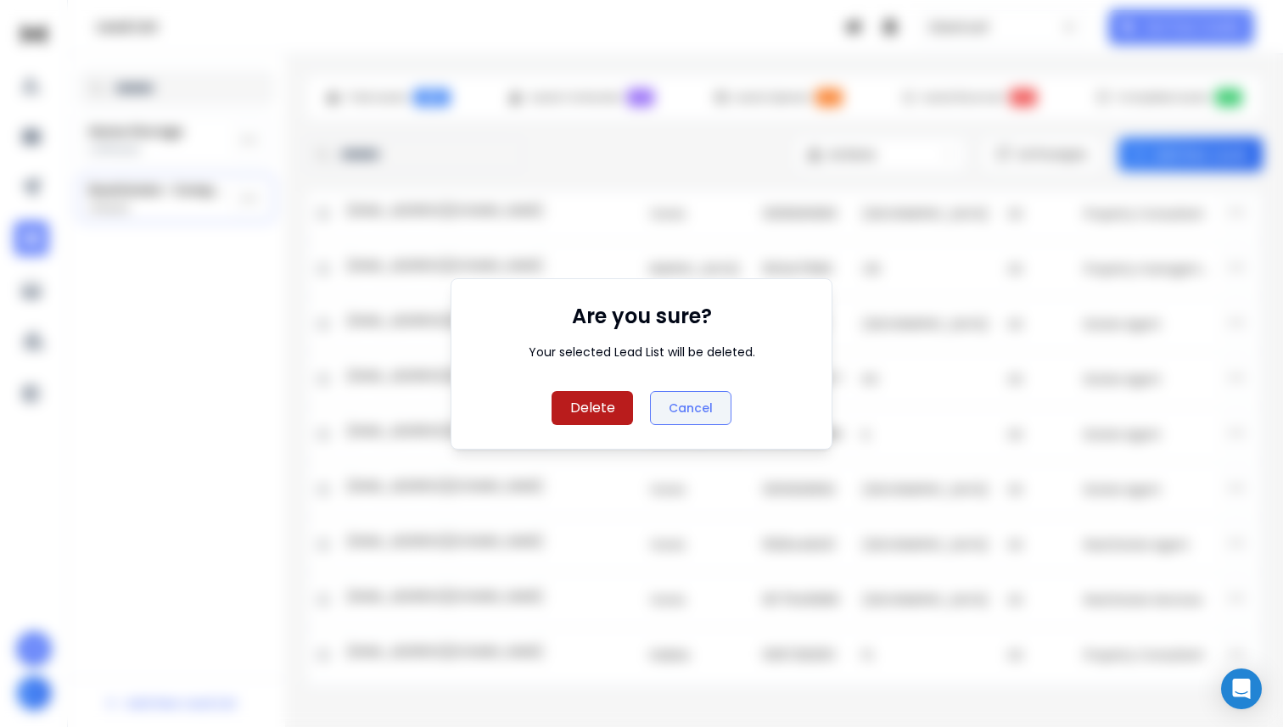
click at [592, 392] on button "Delete" at bounding box center [591, 408] width 81 height 34
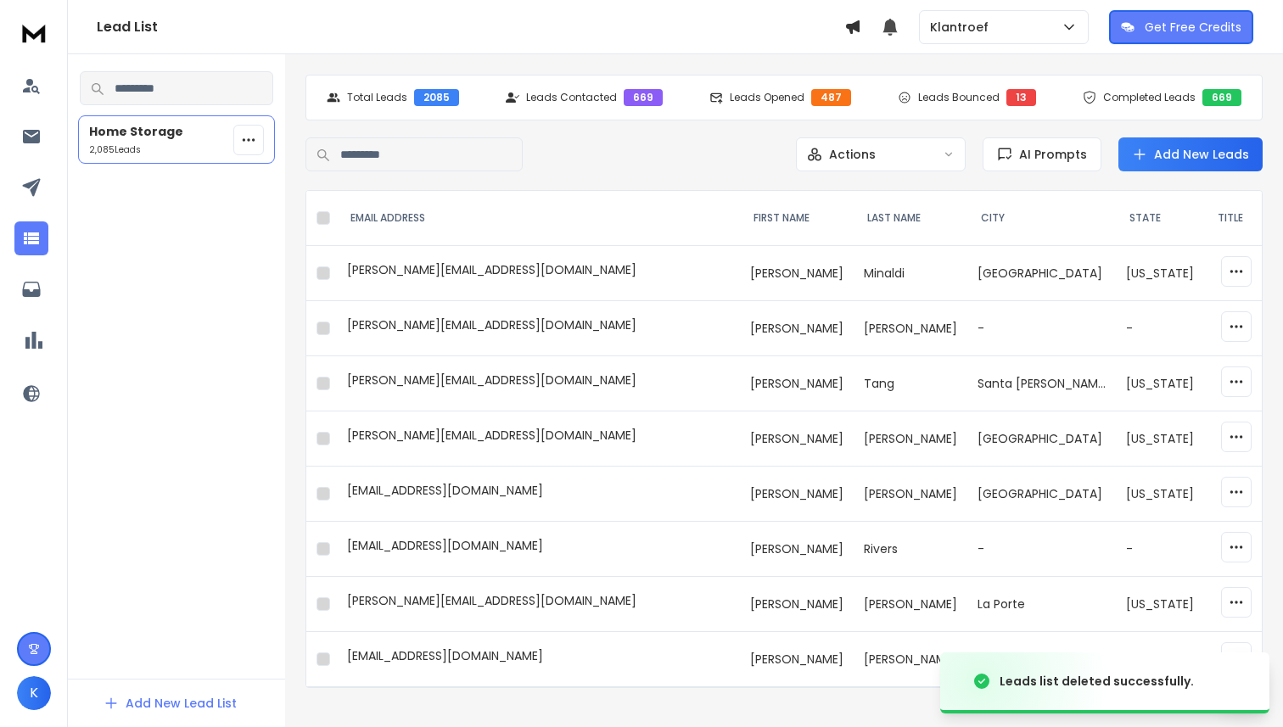
click at [195, 706] on button "Add New Lead List" at bounding box center [170, 703] width 160 height 34
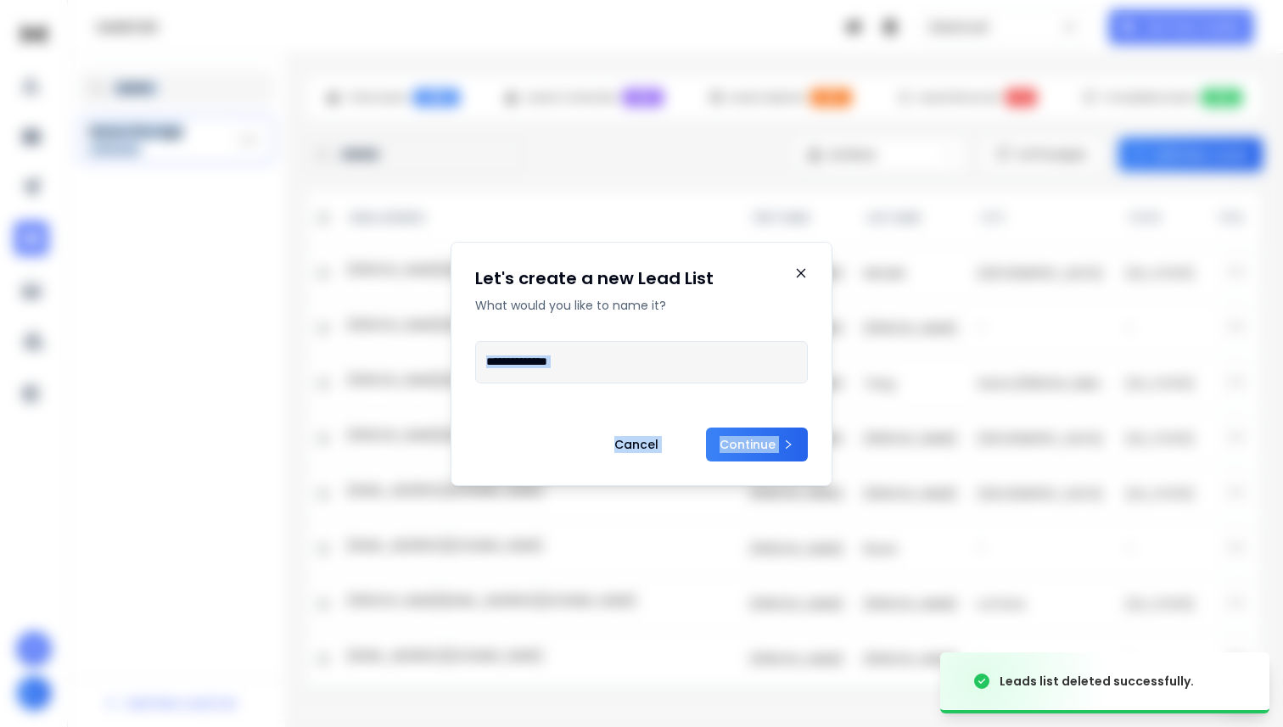
click at [587, 379] on input at bounding box center [641, 362] width 333 height 42
click at [577, 367] on input at bounding box center [641, 362] width 333 height 42
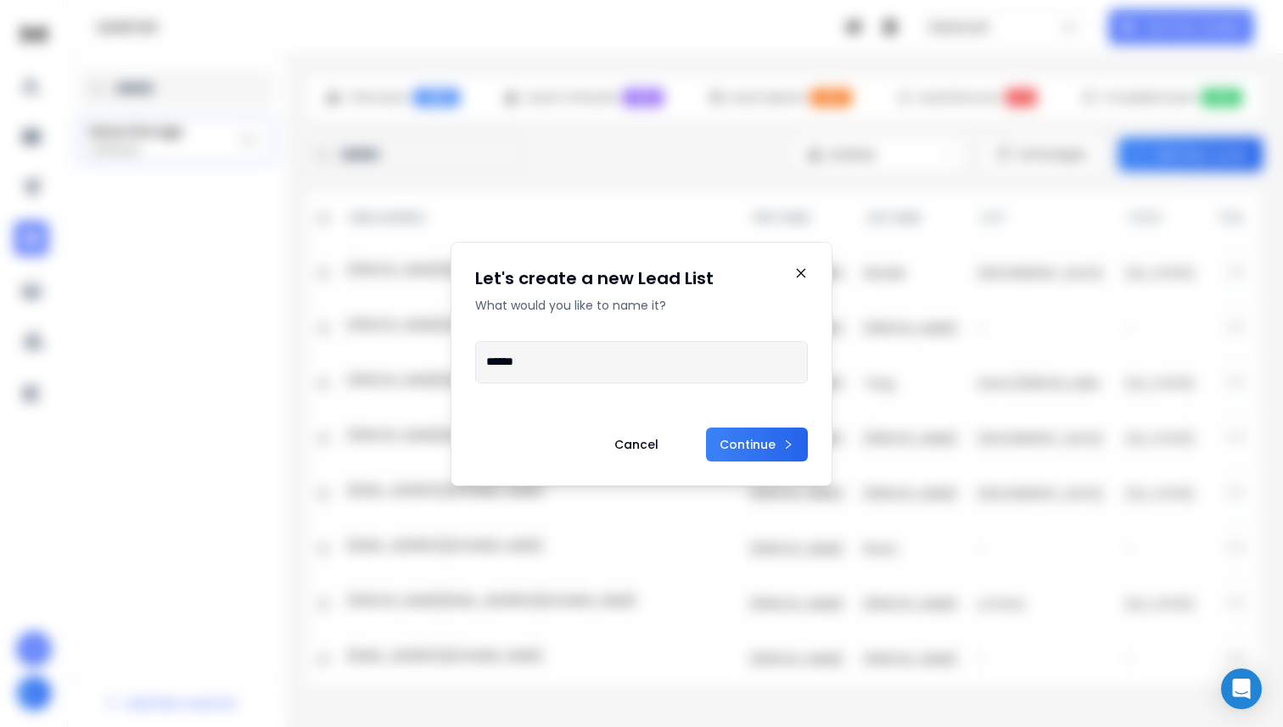
type input "****"
